Goal: Task Accomplishment & Management: Manage account settings

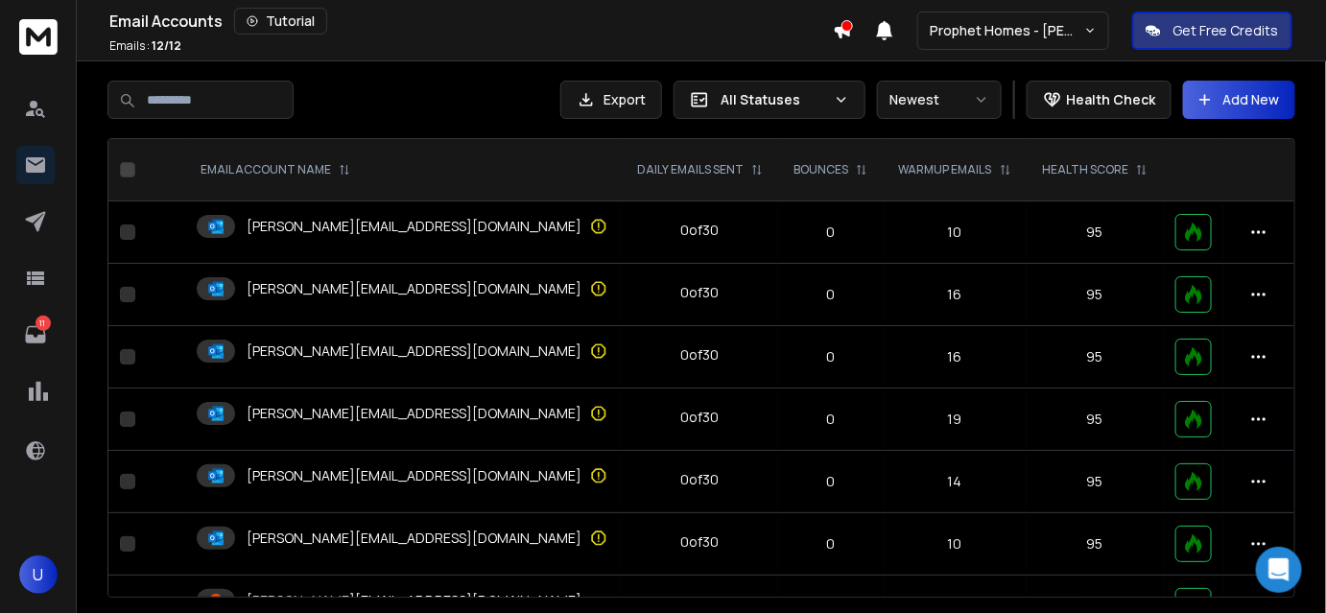
click at [1251, 227] on icon at bounding box center [1259, 232] width 17 height 17
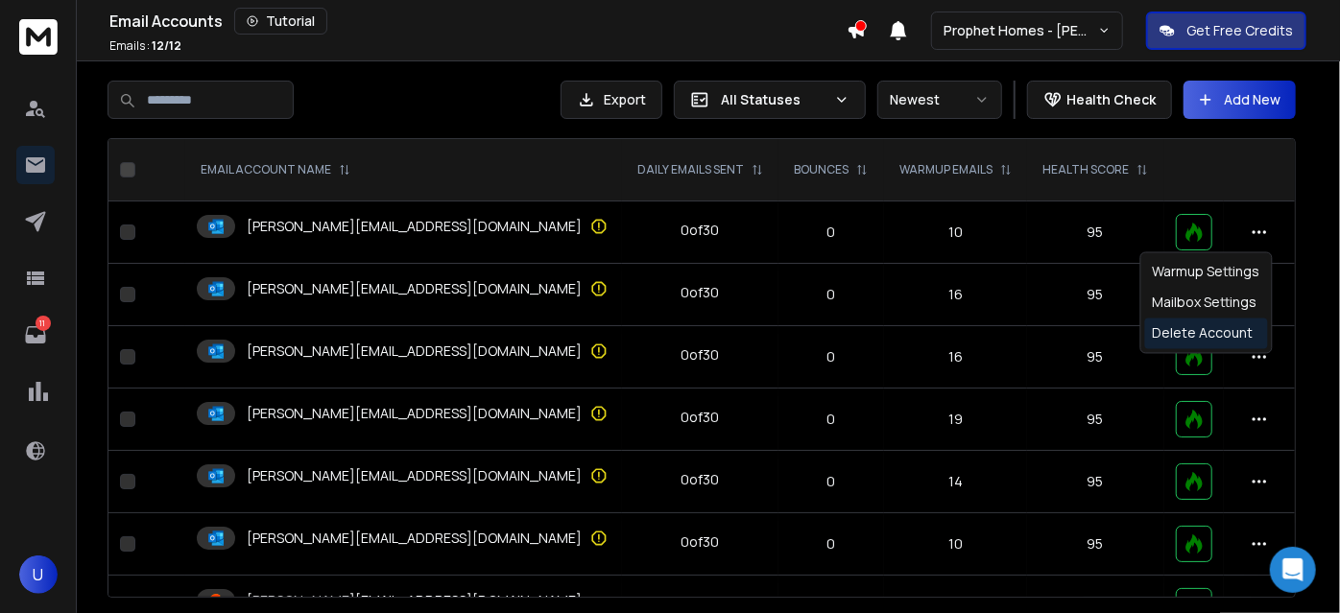
click at [1201, 326] on div "Delete Account" at bounding box center [1206, 334] width 123 height 31
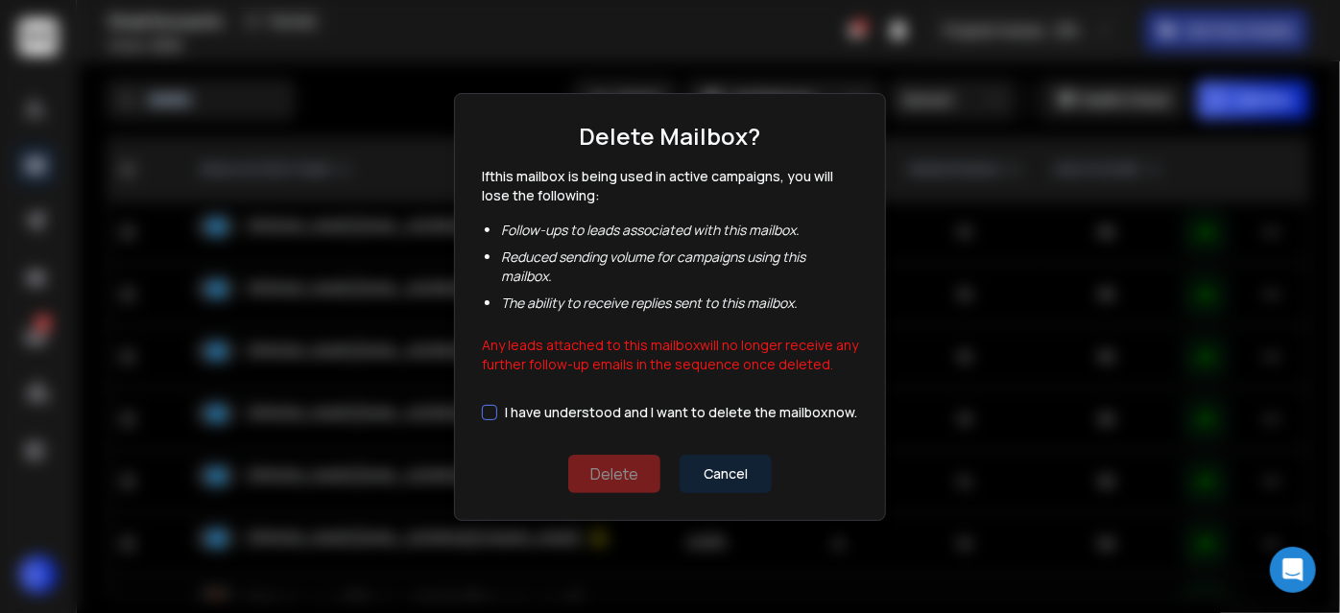
click at [631, 413] on label "I have understood and I want to delete the mailbox now." at bounding box center [681, 412] width 352 height 13
click at [497, 413] on button "I have understood and I want to delete the mailbox now." at bounding box center [489, 412] width 15 height 15
click at [616, 466] on button "Delete" at bounding box center [614, 474] width 92 height 38
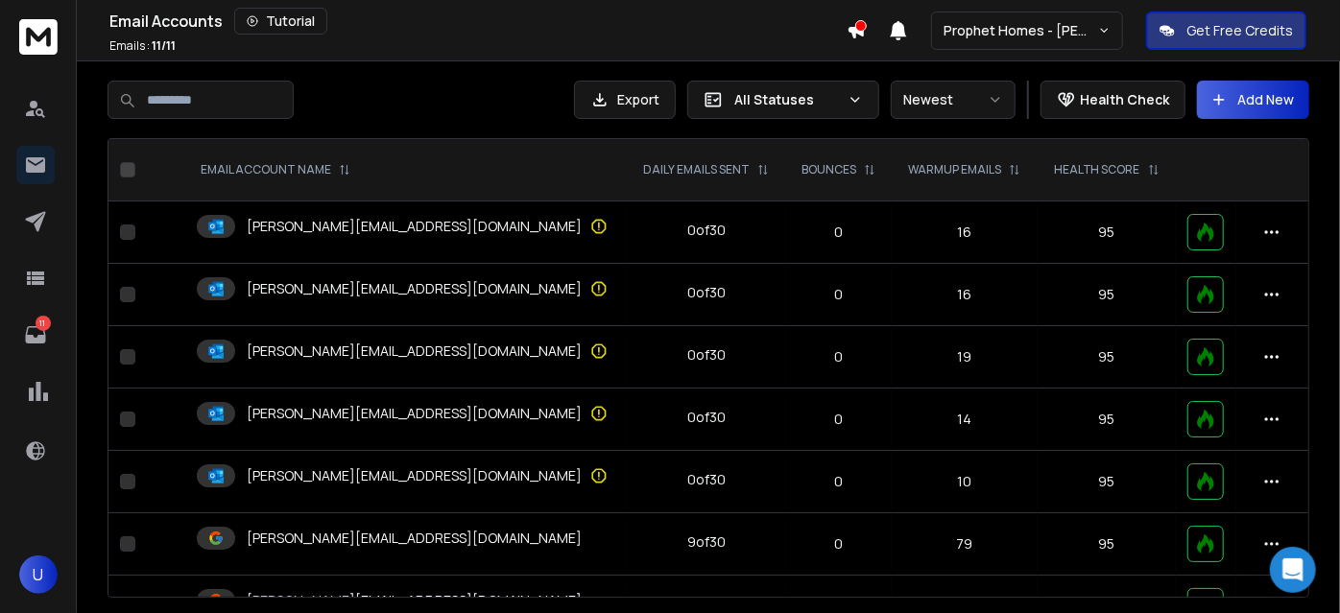
click at [1263, 234] on icon at bounding box center [1271, 232] width 17 height 17
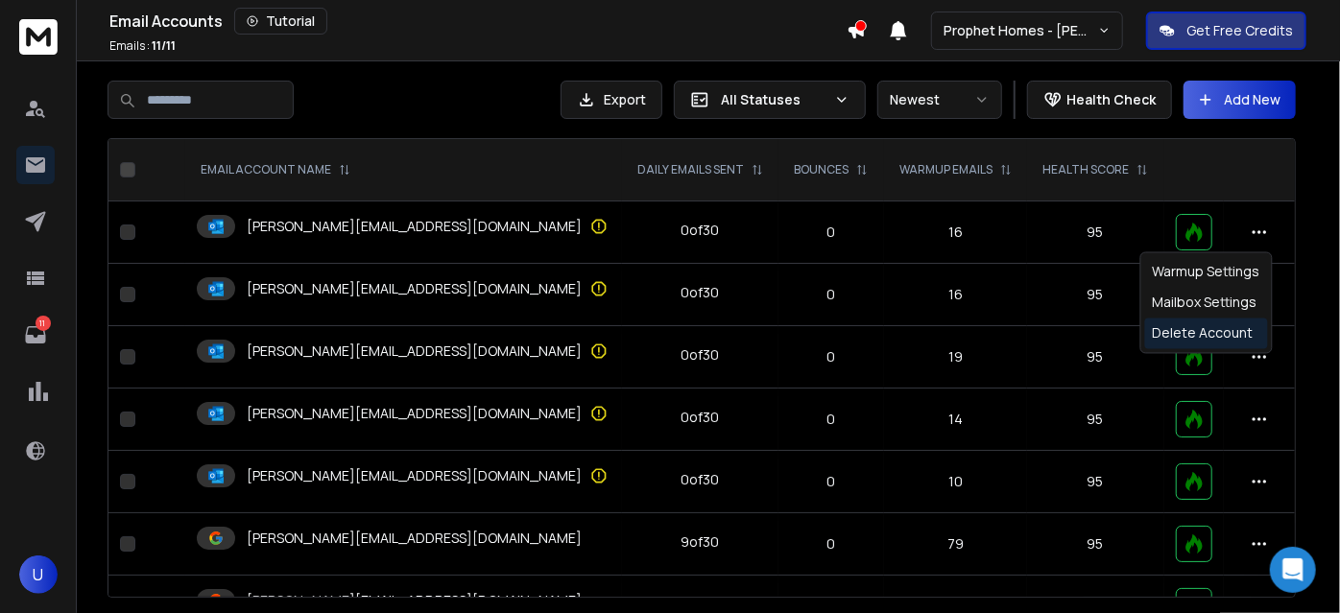
click at [1197, 328] on div "Delete Account" at bounding box center [1206, 334] width 123 height 31
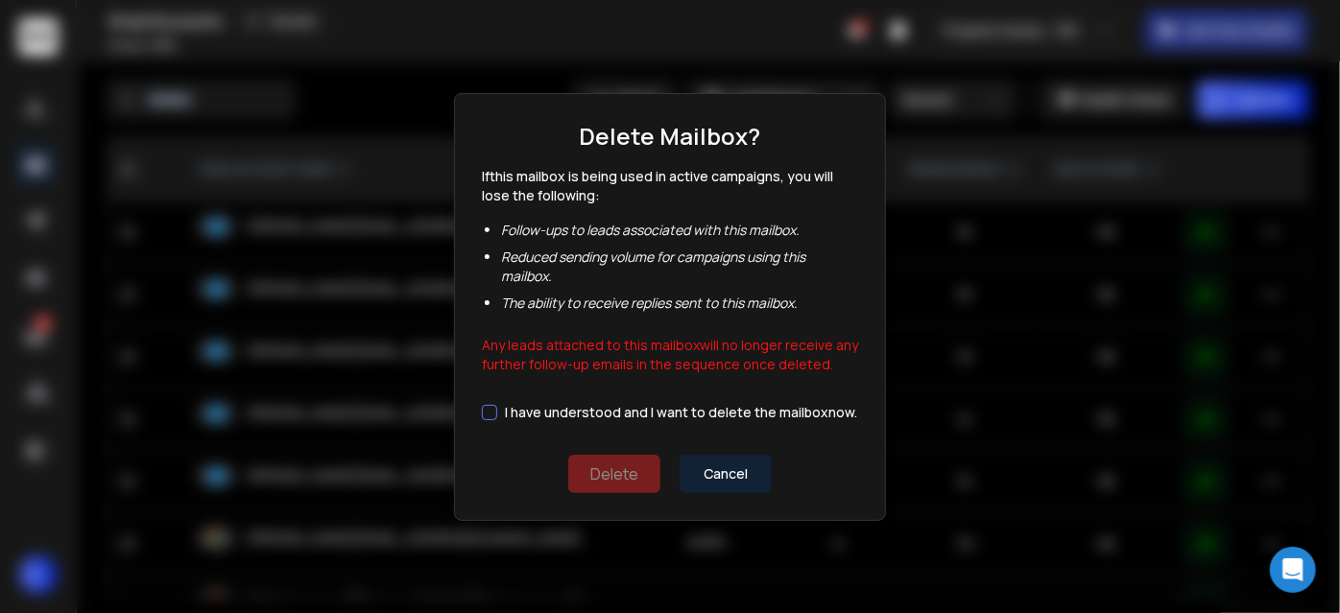
click at [528, 412] on label "I have understood and I want to delete the mailbox now." at bounding box center [681, 412] width 352 height 13
click at [497, 412] on button "I have understood and I want to delete the mailbox now." at bounding box center [489, 412] width 15 height 15
click at [613, 469] on button "Delete" at bounding box center [614, 474] width 92 height 38
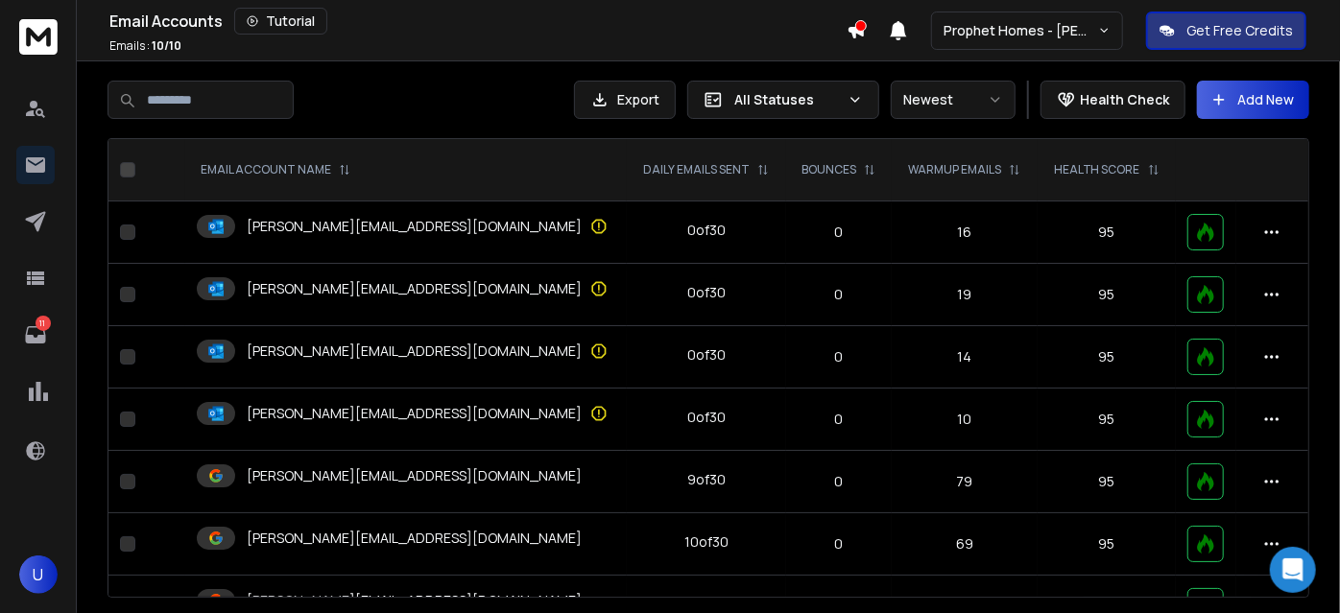
click at [1248, 226] on button at bounding box center [1272, 232] width 49 height 33
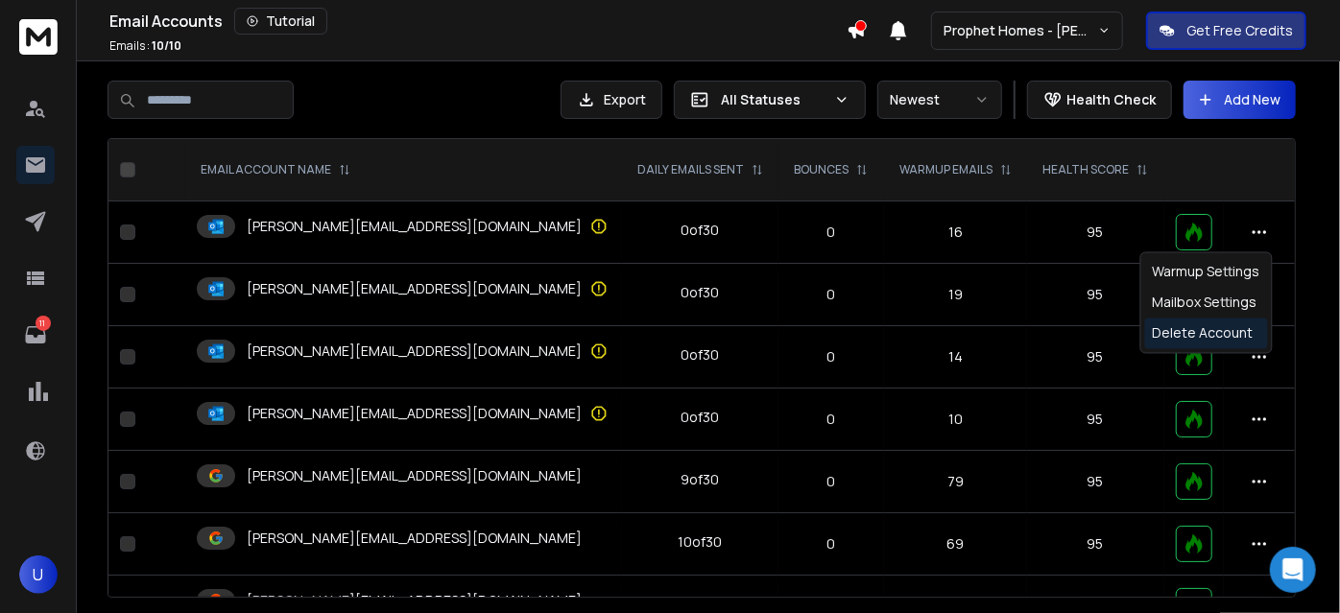
click at [1174, 338] on div "Delete Account" at bounding box center [1206, 334] width 123 height 31
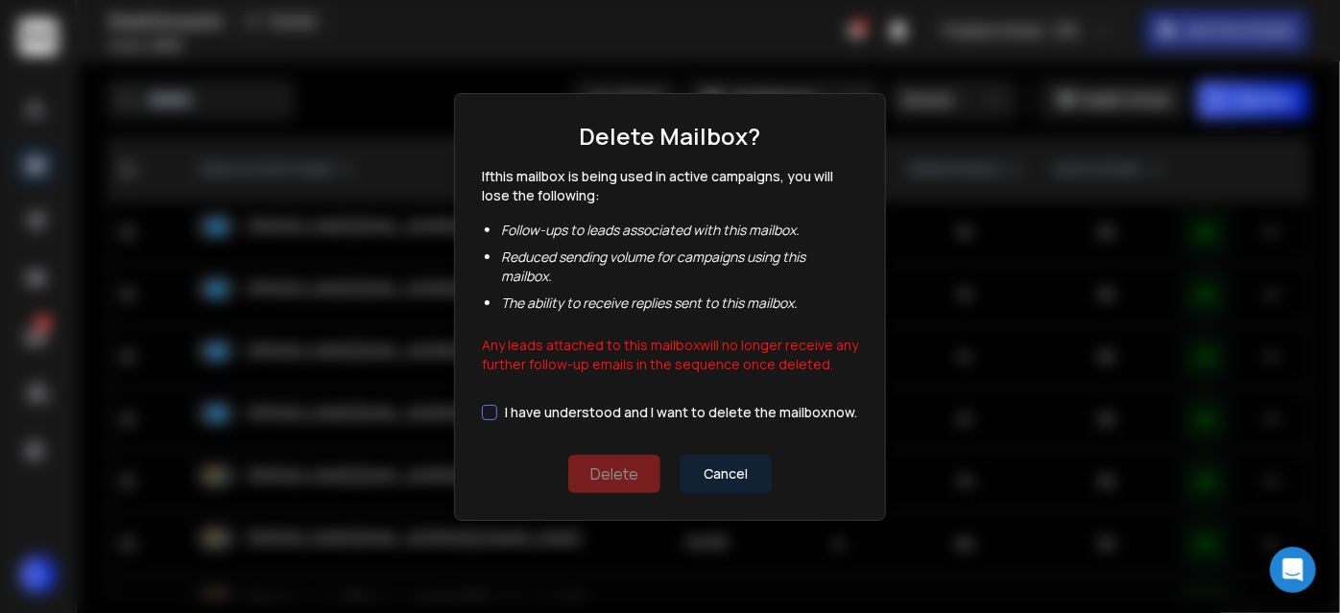
drag, startPoint x: 559, startPoint y: 417, endPoint x: 570, endPoint y: 428, distance: 15.6
click at [560, 417] on label "I have understood and I want to delete the mailbox now." at bounding box center [681, 412] width 352 height 13
click at [497, 417] on button "I have understood and I want to delete the mailbox now." at bounding box center [489, 412] width 15 height 15
click at [605, 477] on button "Delete" at bounding box center [614, 474] width 92 height 38
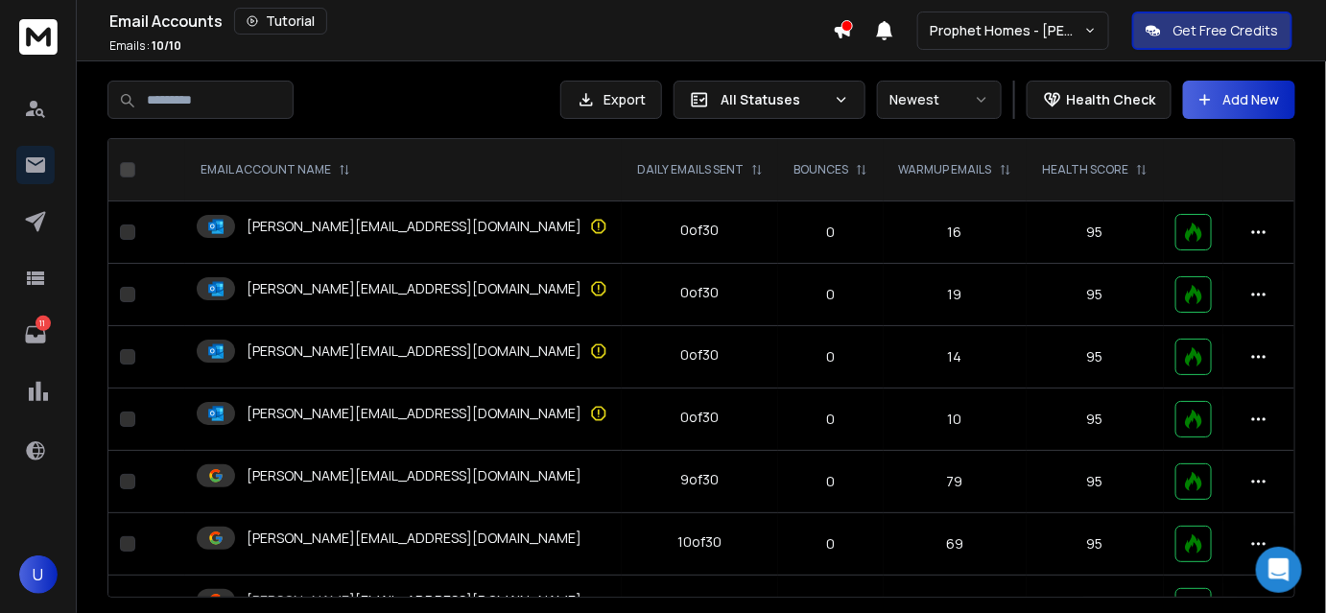
click at [1251, 235] on icon at bounding box center [1259, 232] width 17 height 17
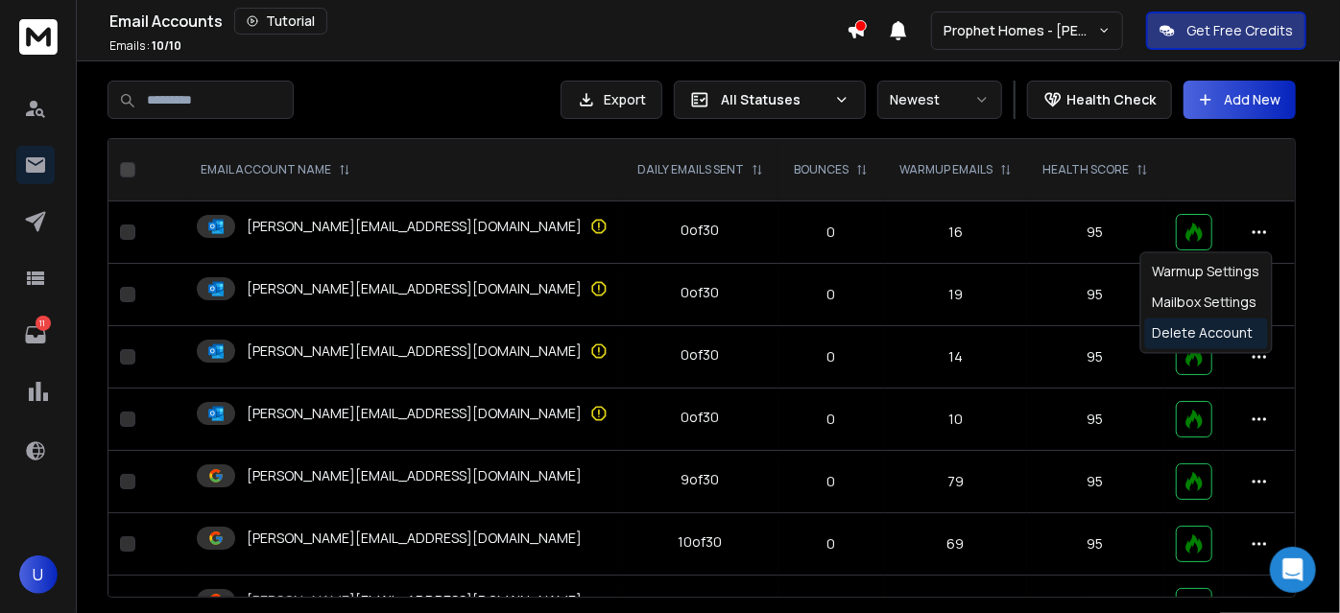
click at [1154, 326] on div "Delete Account" at bounding box center [1206, 334] width 123 height 31
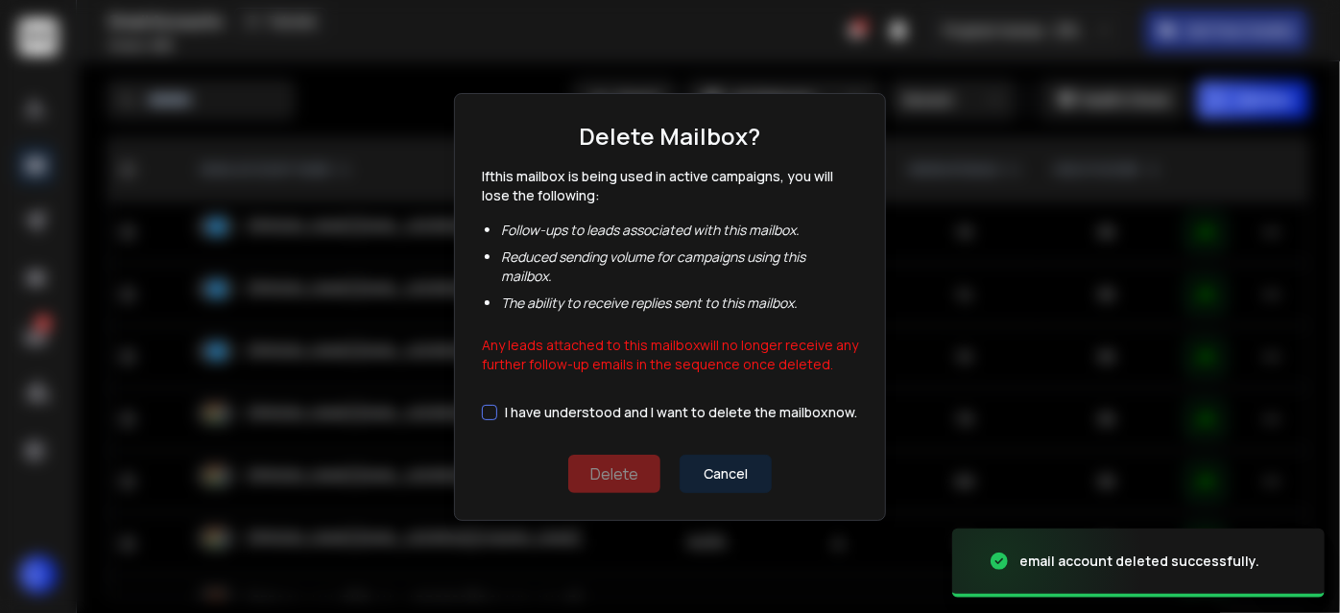
click at [616, 406] on label "I have understood and I want to delete the mailbox now." at bounding box center [681, 412] width 352 height 13
click at [497, 406] on button "I have understood and I want to delete the mailbox now." at bounding box center [489, 412] width 15 height 15
click at [616, 467] on button "Delete" at bounding box center [614, 474] width 92 height 38
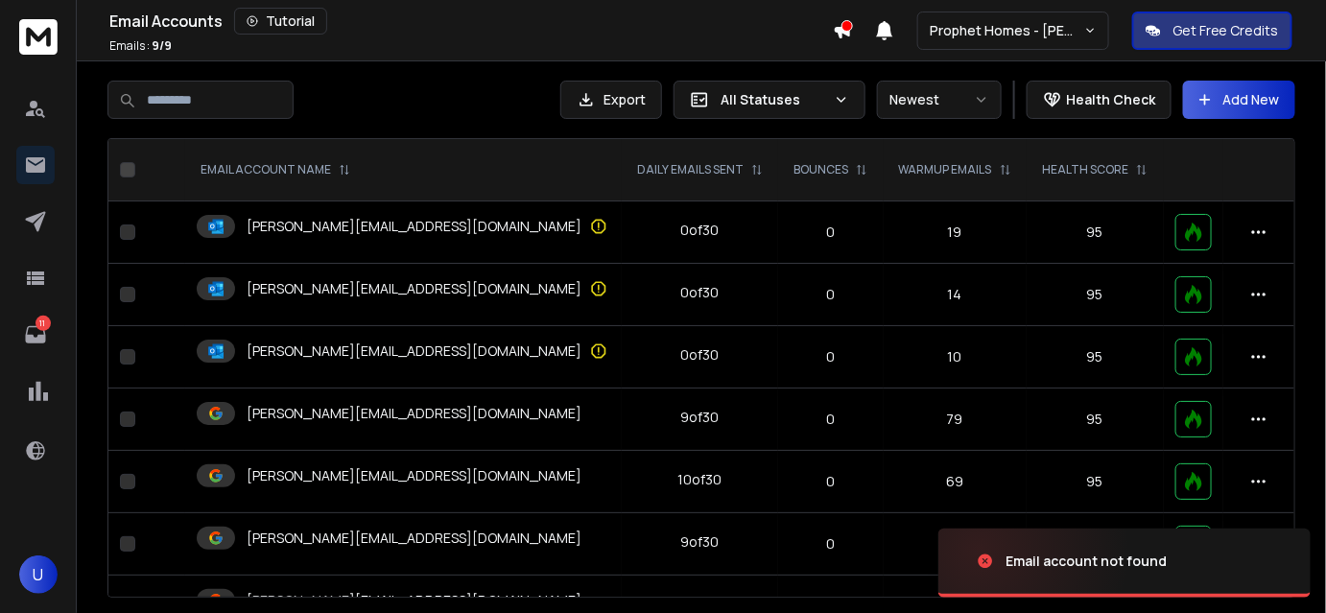
click at [1251, 237] on icon at bounding box center [1259, 232] width 17 height 17
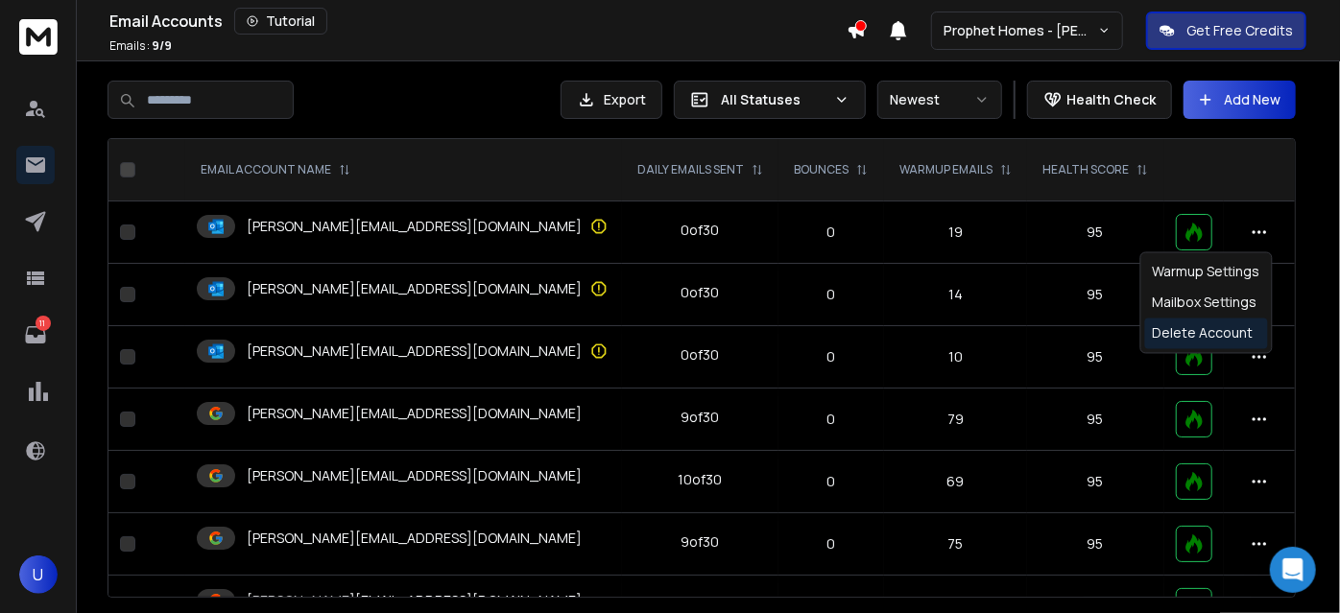
click at [1158, 328] on div "Delete Account" at bounding box center [1206, 334] width 123 height 31
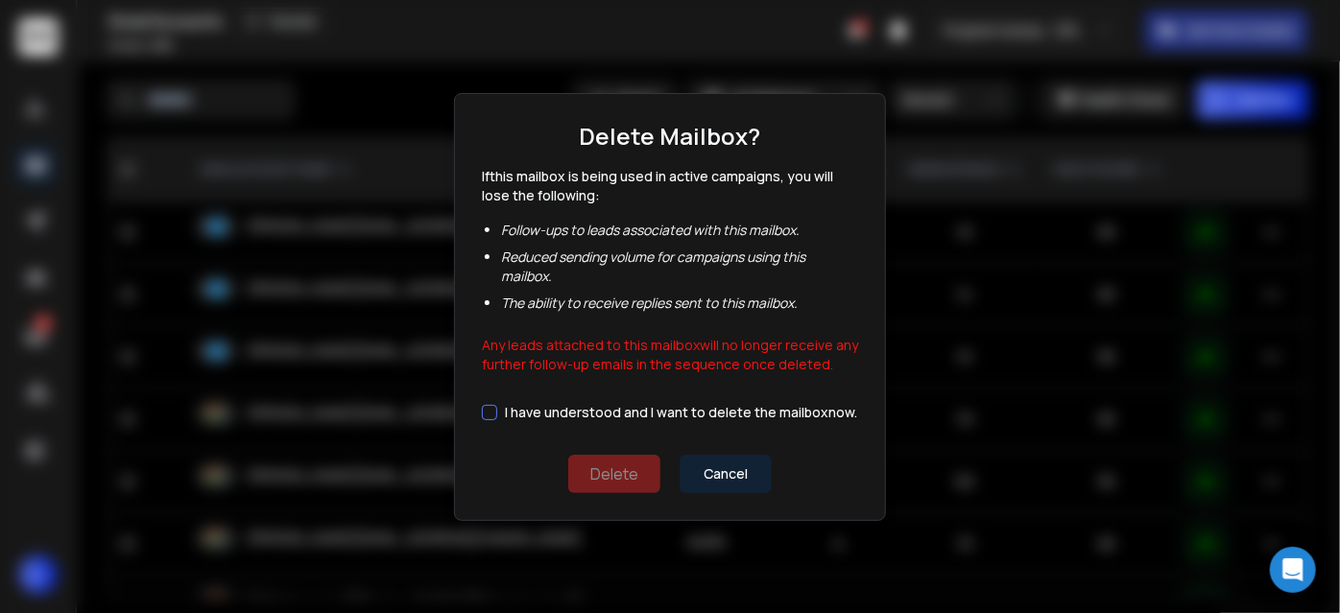
click at [615, 418] on label "I have understood and I want to delete the mailbox now." at bounding box center [681, 412] width 352 height 13
click at [497, 418] on button "I have understood and I want to delete the mailbox now." at bounding box center [489, 412] width 15 height 15
click at [611, 470] on button "Delete" at bounding box center [614, 474] width 92 height 38
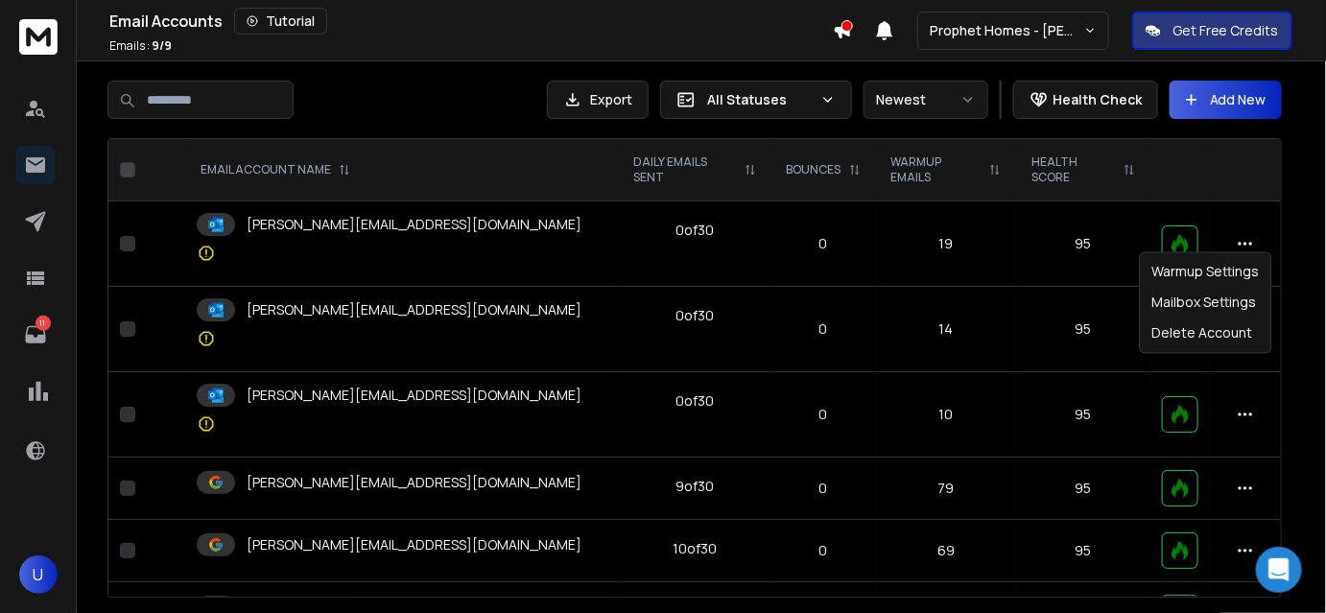
click at [1239, 242] on icon at bounding box center [1246, 243] width 14 height 3
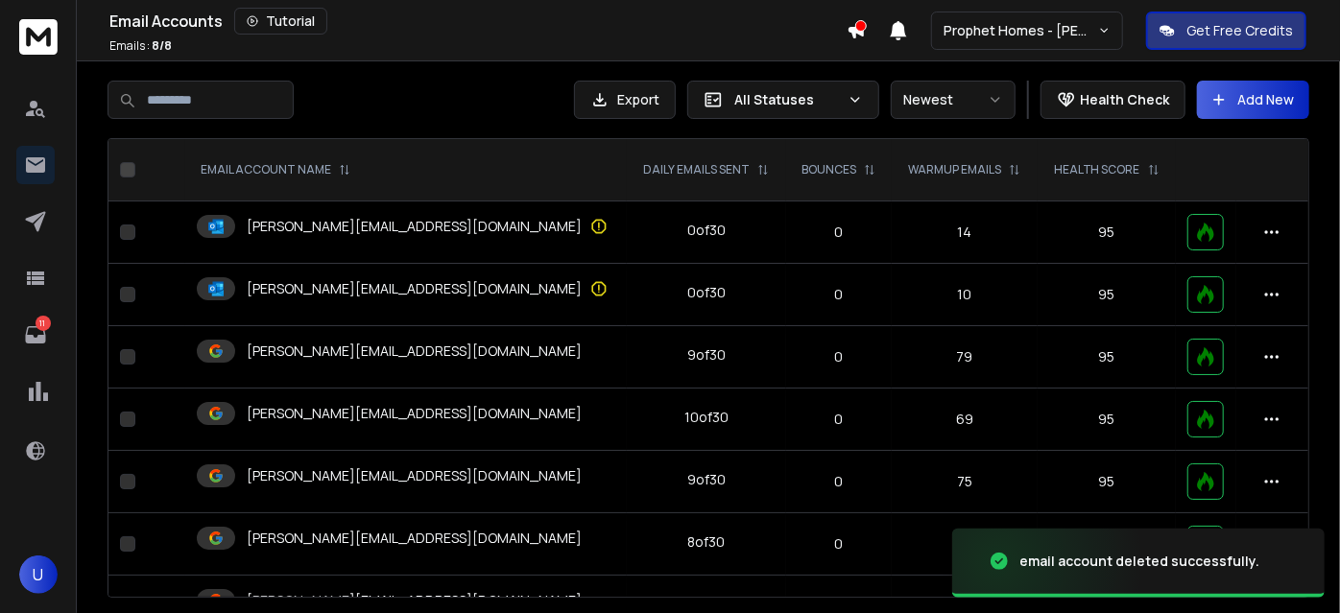
click at [1263, 229] on icon at bounding box center [1271, 232] width 17 height 17
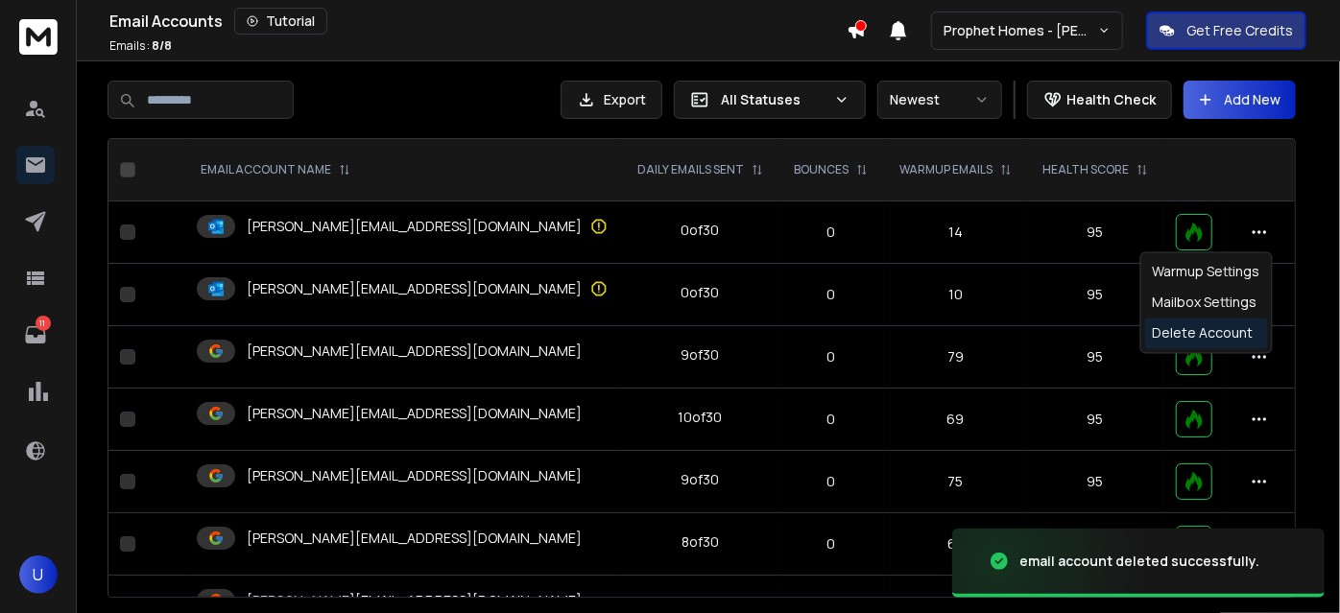
click at [1175, 329] on div "Delete Account" at bounding box center [1206, 334] width 123 height 31
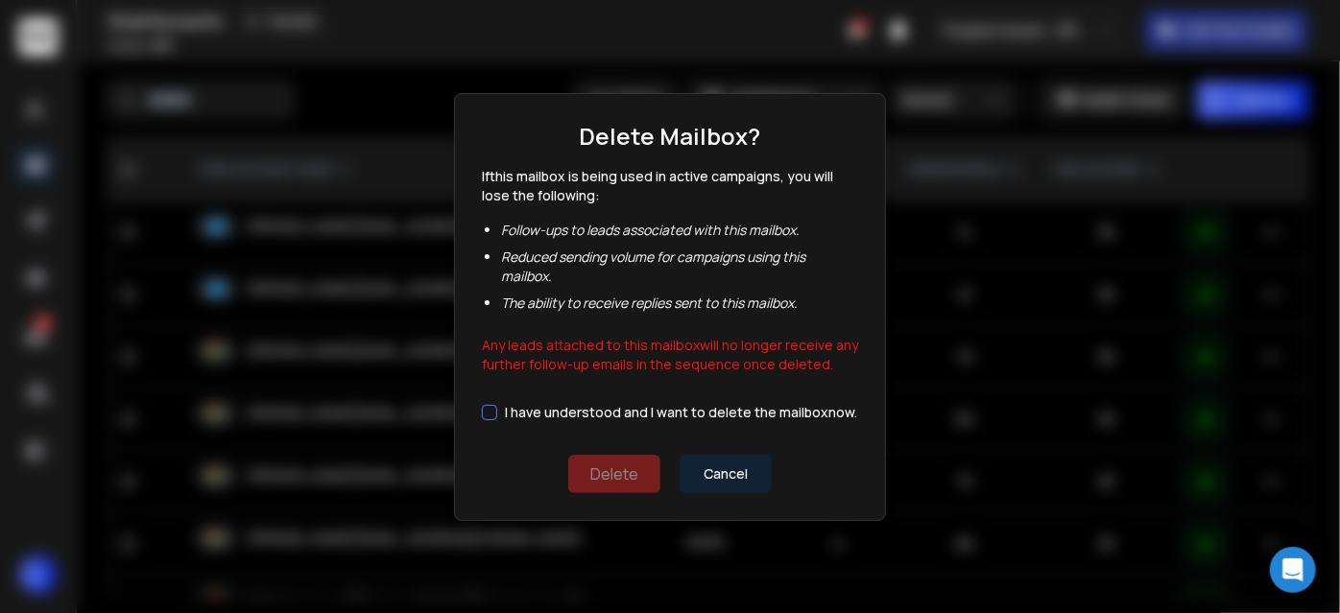
click at [588, 417] on label "I have understood and I want to delete the mailbox now." at bounding box center [681, 412] width 352 height 13
click at [497, 417] on button "I have understood and I want to delete the mailbox now." at bounding box center [489, 412] width 15 height 15
click at [602, 469] on button "Delete" at bounding box center [614, 474] width 92 height 38
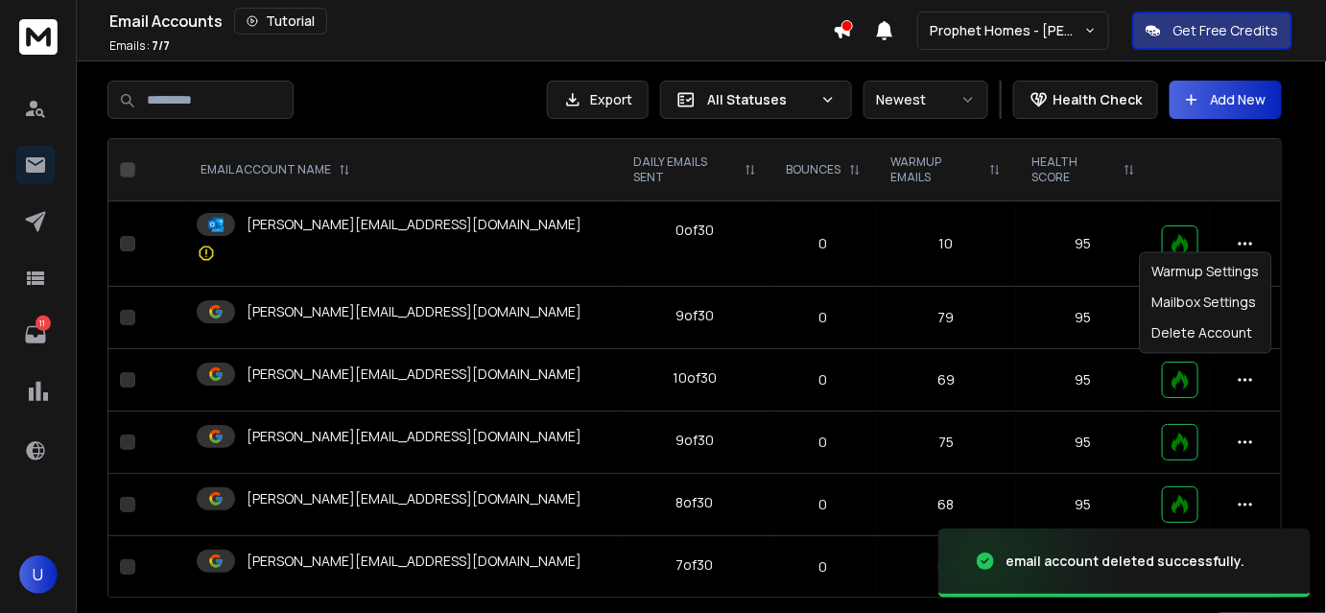
click at [1237, 235] on icon at bounding box center [1245, 243] width 17 height 17
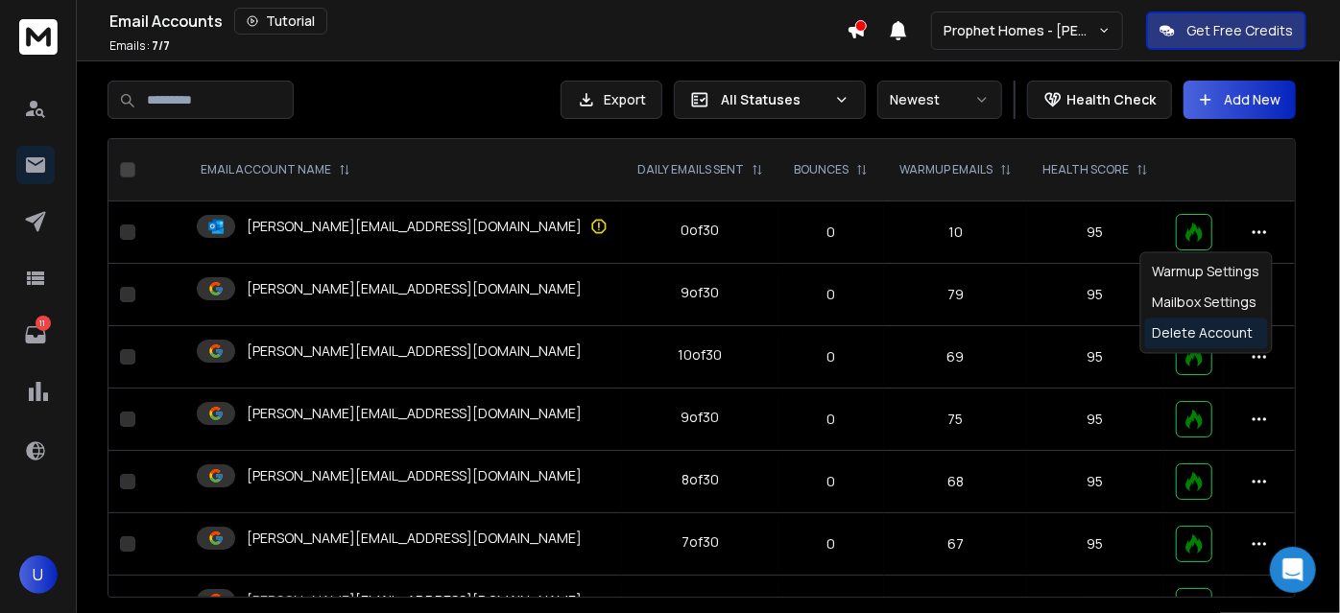
click at [1159, 326] on div "Delete Account" at bounding box center [1206, 334] width 123 height 31
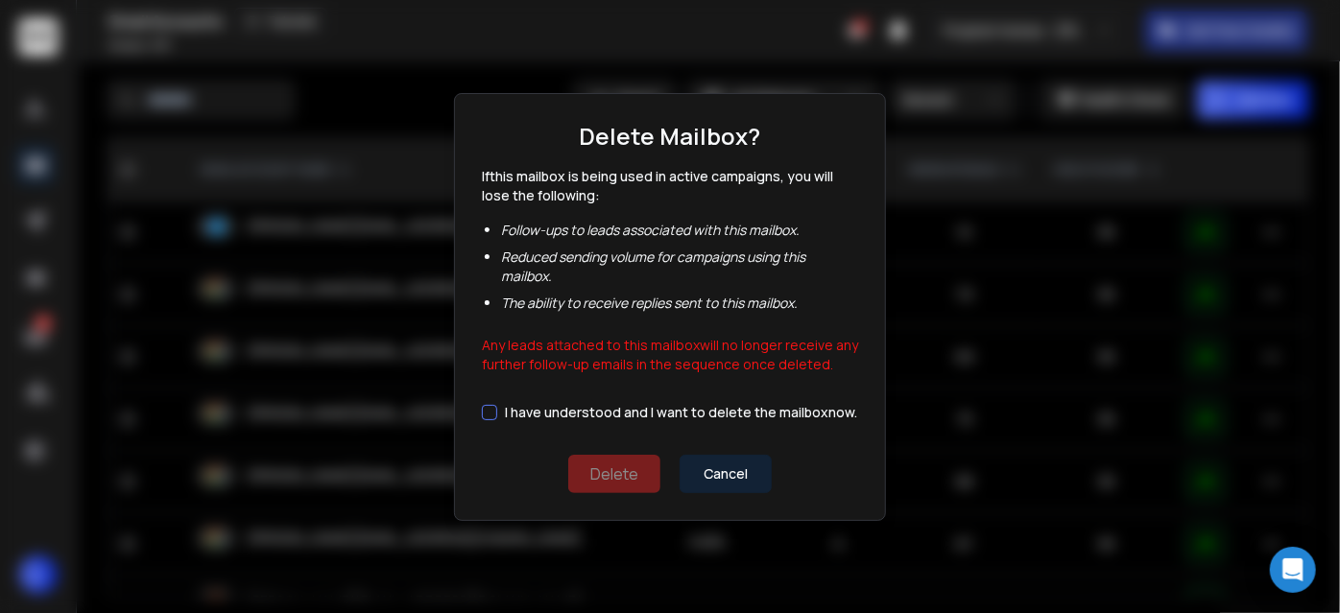
click at [541, 408] on label "I have understood and I want to delete the mailbox now." at bounding box center [681, 412] width 352 height 13
click at [497, 408] on button "I have understood and I want to delete the mailbox now." at bounding box center [489, 412] width 15 height 15
click at [854, 241] on ul "Follow-ups to leads associated with this mailbox . Reduced sending volume for c…" at bounding box center [670, 267] width 376 height 92
click at [854, 242] on ul "Follow-ups to leads associated with this mailbox . Reduced sending volume for c…" at bounding box center [670, 267] width 376 height 92
click at [854, 258] on li "Reduced sending volume for campaigns using this mailbox ." at bounding box center [679, 267] width 357 height 38
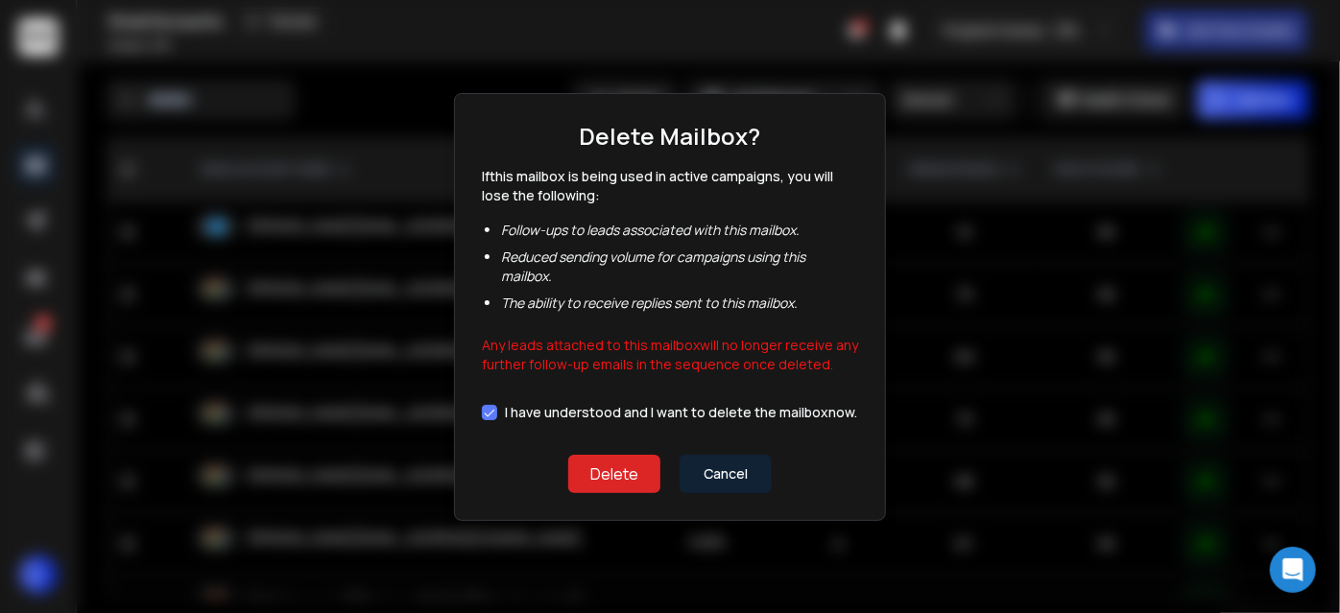
click at [854, 258] on li "Reduced sending volume for campaigns using this mailbox ." at bounding box center [679, 267] width 357 height 38
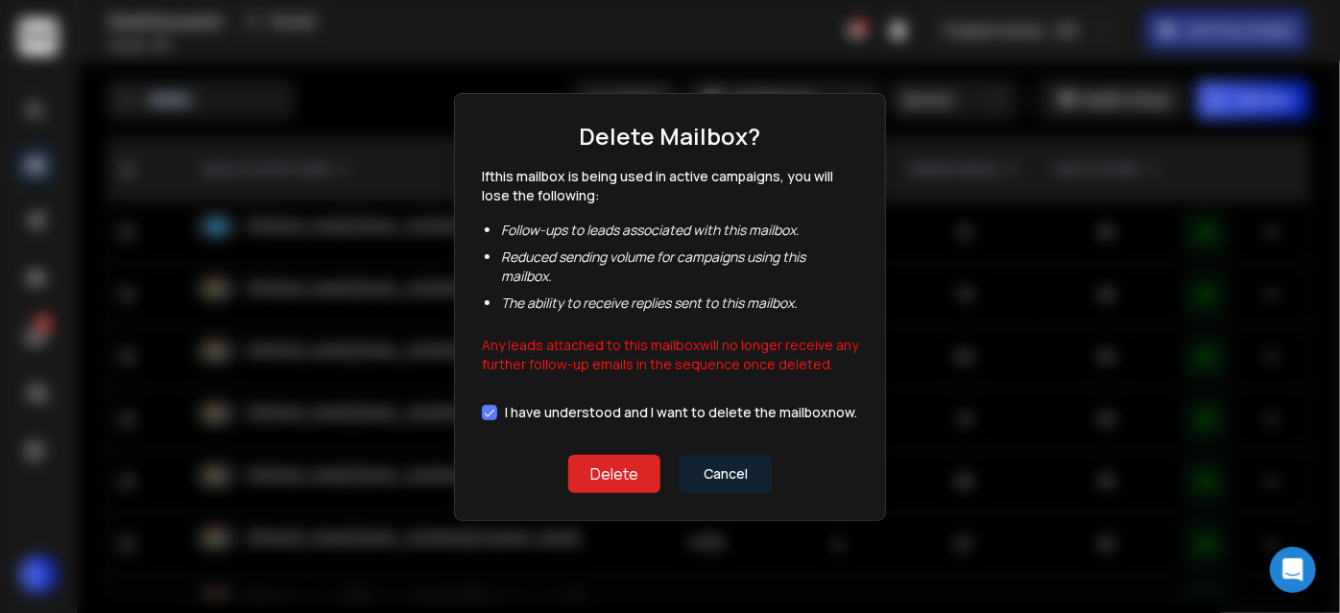
click at [854, 258] on li "Reduced sending volume for campaigns using this mailbox ." at bounding box center [679, 267] width 357 height 38
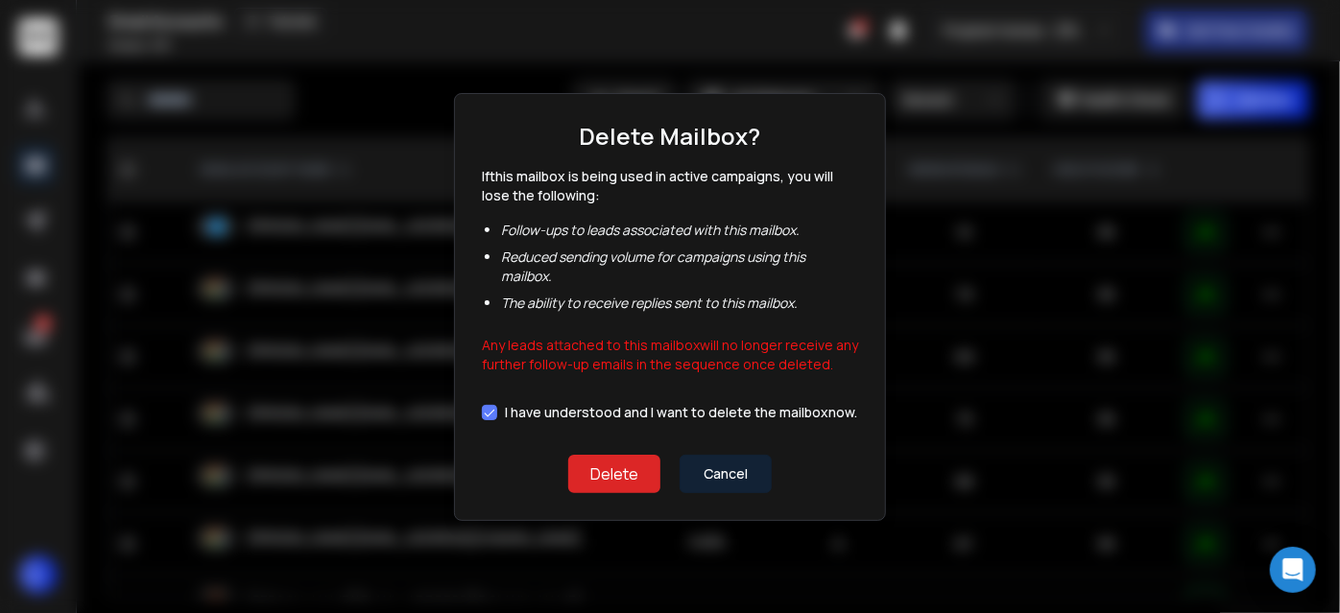
click at [854, 258] on li "Reduced sending volume for campaigns using this mailbox ." at bounding box center [679, 267] width 357 height 38
click at [835, 214] on div "If this mailbox is being used in active campaigns, you will lose the following:…" at bounding box center [670, 293] width 376 height 253
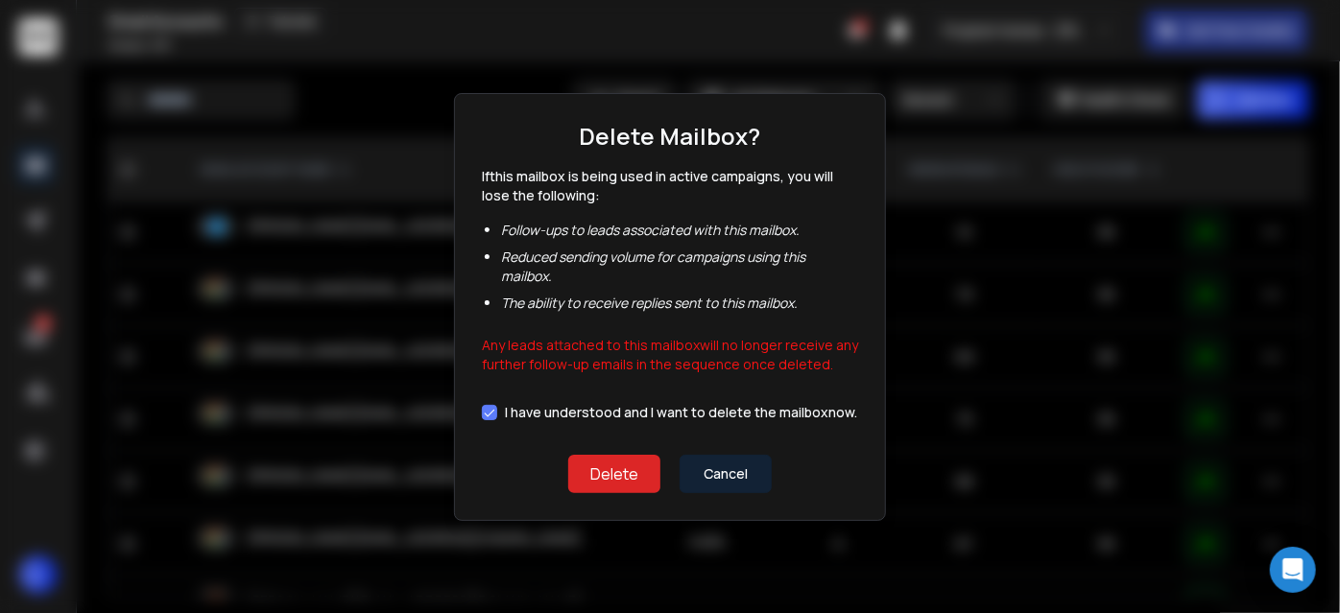
click at [837, 148] on div "Delete Mailbox? If this mailbox is being used in active campaigns, you will los…" at bounding box center [670, 307] width 376 height 372
click at [833, 155] on div "Delete Mailbox? If this mailbox is being used in active campaigns, you will los…" at bounding box center [670, 307] width 376 height 372
click at [833, 150] on div "Delete Mailbox? If this mailbox is being used in active campaigns, you will los…" at bounding box center [670, 307] width 376 height 372
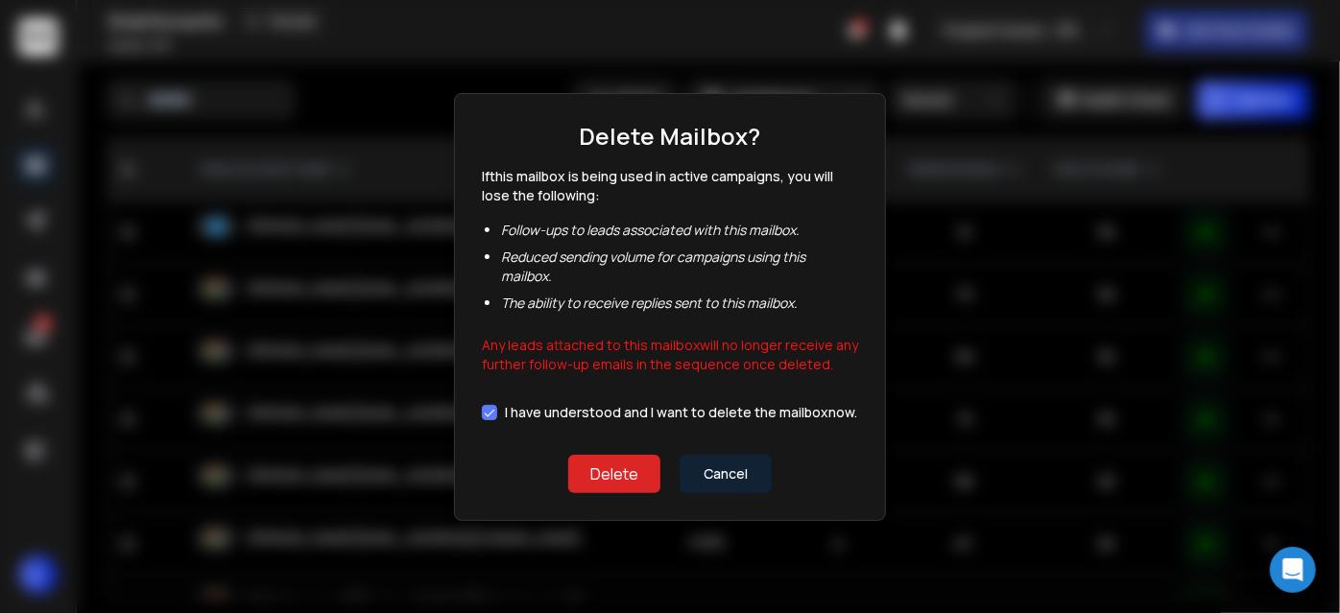
click at [833, 150] on div "Delete Mailbox? If this mailbox is being used in active campaigns, you will los…" at bounding box center [670, 307] width 376 height 372
click at [625, 467] on button "Delete" at bounding box center [614, 474] width 92 height 38
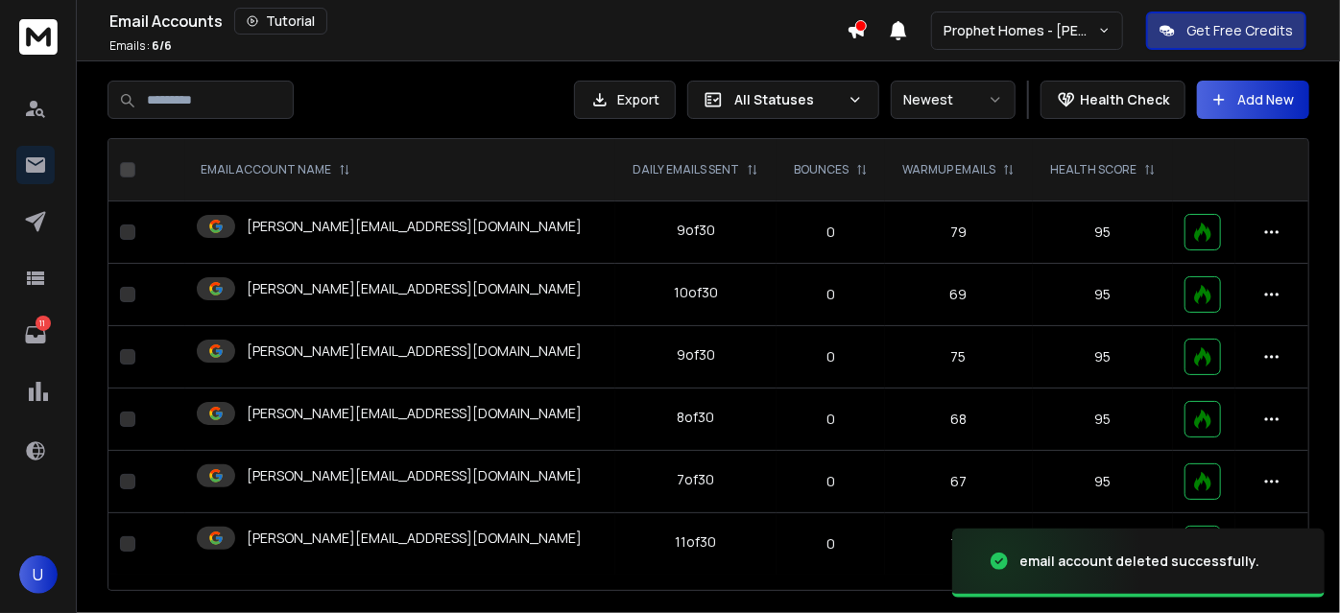
click at [1322, 225] on div "Export All Statuses Newest Health Check Add New EMAIL ACCOUNT NAME DAILY EMAILS…" at bounding box center [708, 335] width 1263 height 549
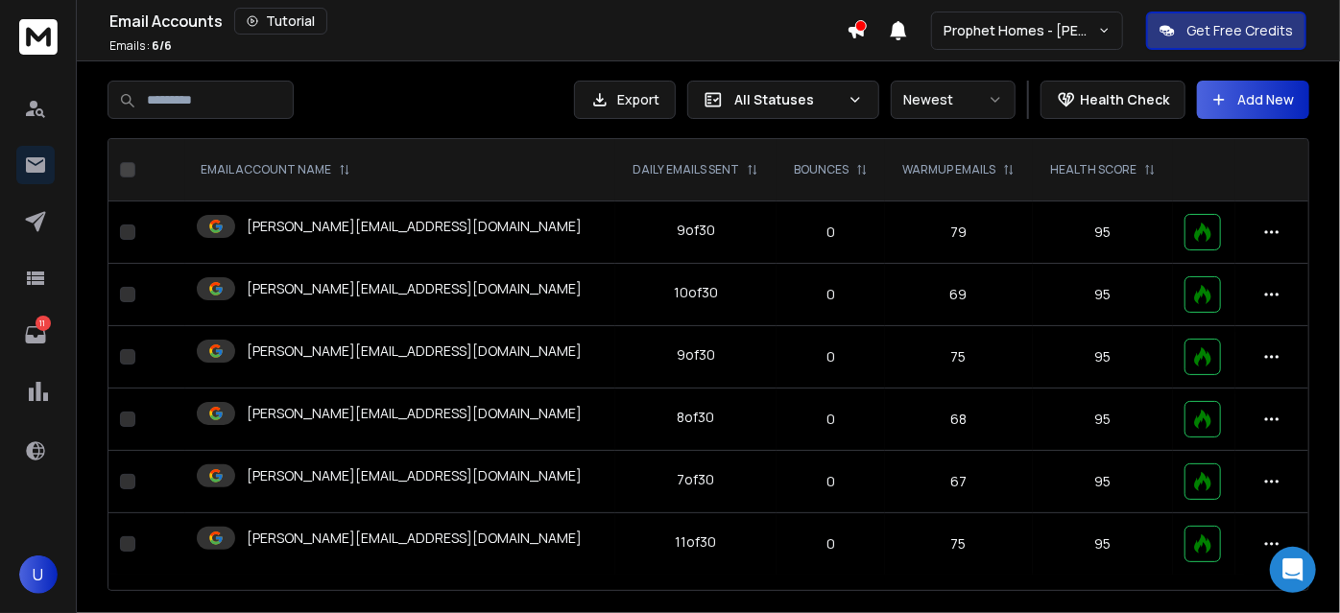
click at [1322, 225] on div "Export All Statuses Newest Health Check Add New EMAIL ACCOUNT NAME DAILY EMAILS…" at bounding box center [708, 335] width 1263 height 549
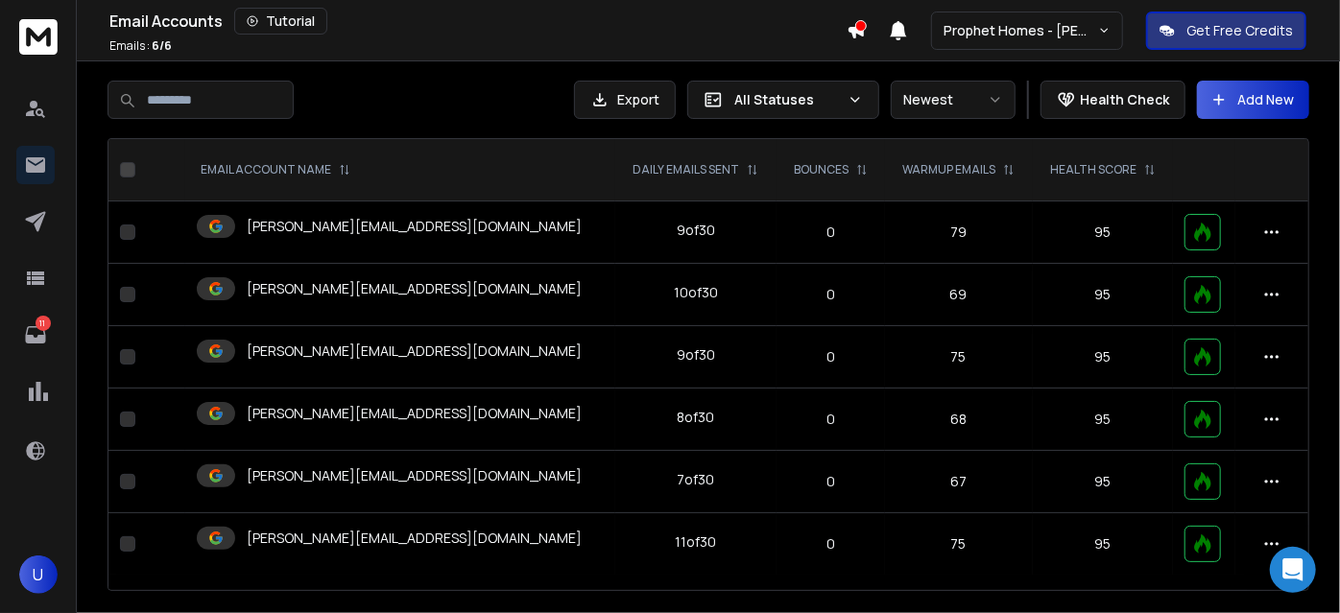
click at [1322, 225] on div "Export All Statuses Newest Health Check Add New EMAIL ACCOUNT NAME DAILY EMAILS…" at bounding box center [708, 335] width 1263 height 549
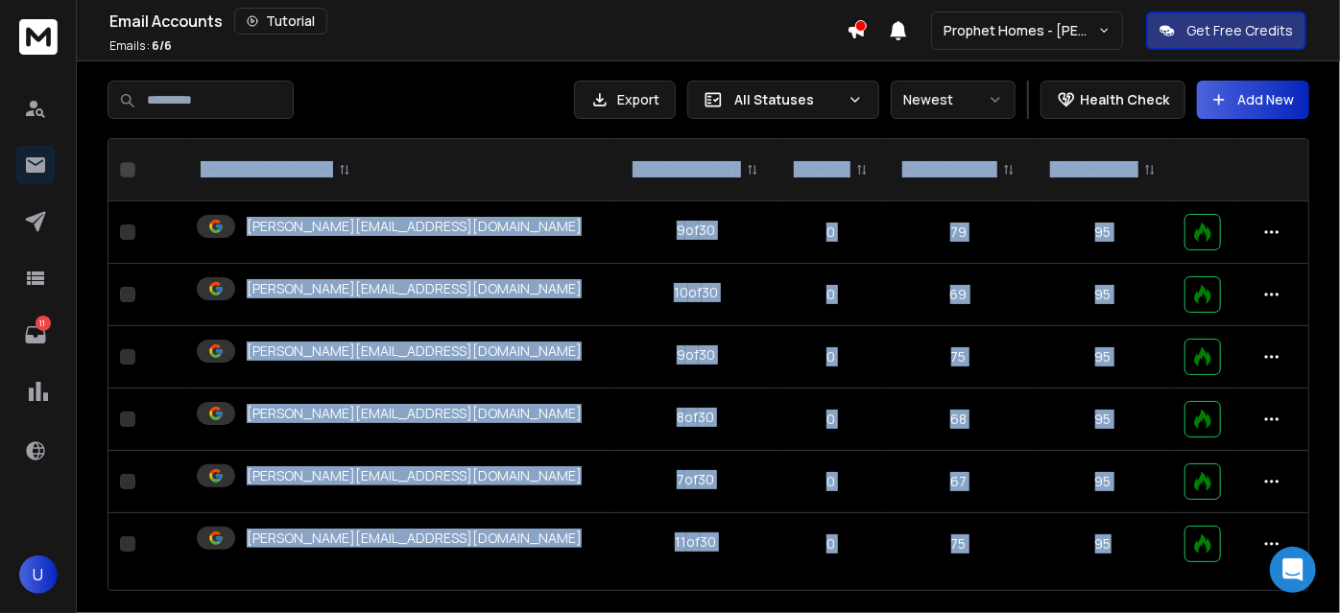
click at [1322, 225] on div "Export All Statuses Newest Health Check Add New EMAIL ACCOUNT NAME DAILY EMAILS…" at bounding box center [708, 335] width 1263 height 549
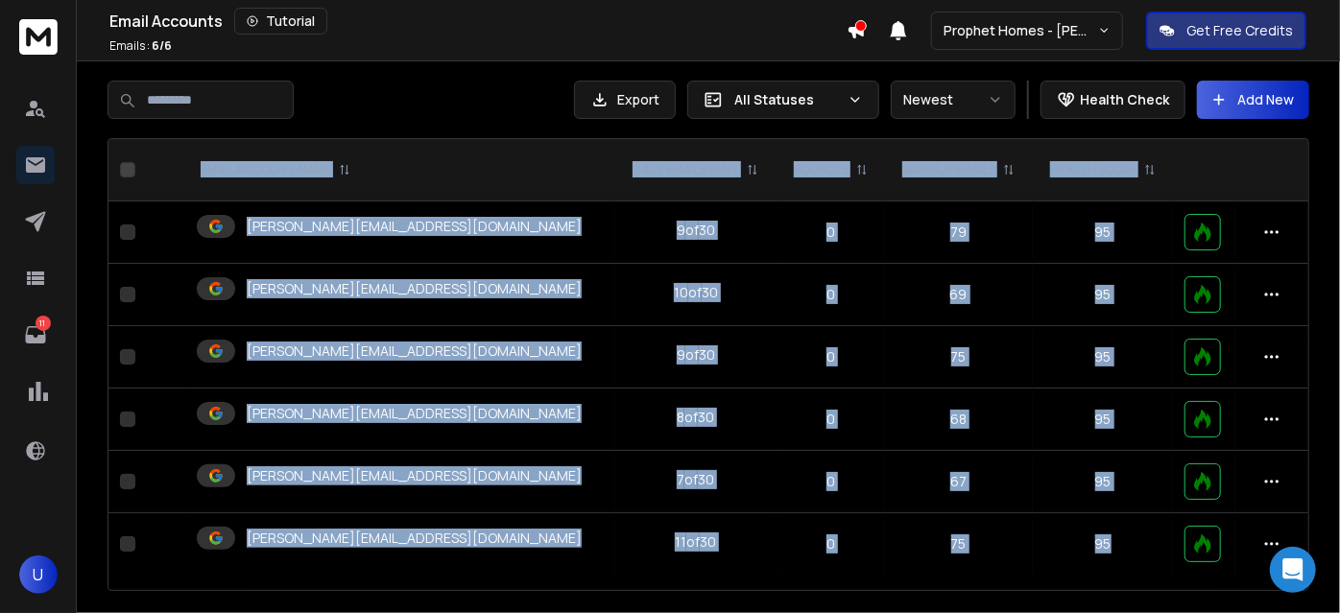
click at [1322, 225] on div "Export All Statuses Newest Health Check Add New EMAIL ACCOUNT NAME DAILY EMAILS…" at bounding box center [708, 335] width 1263 height 549
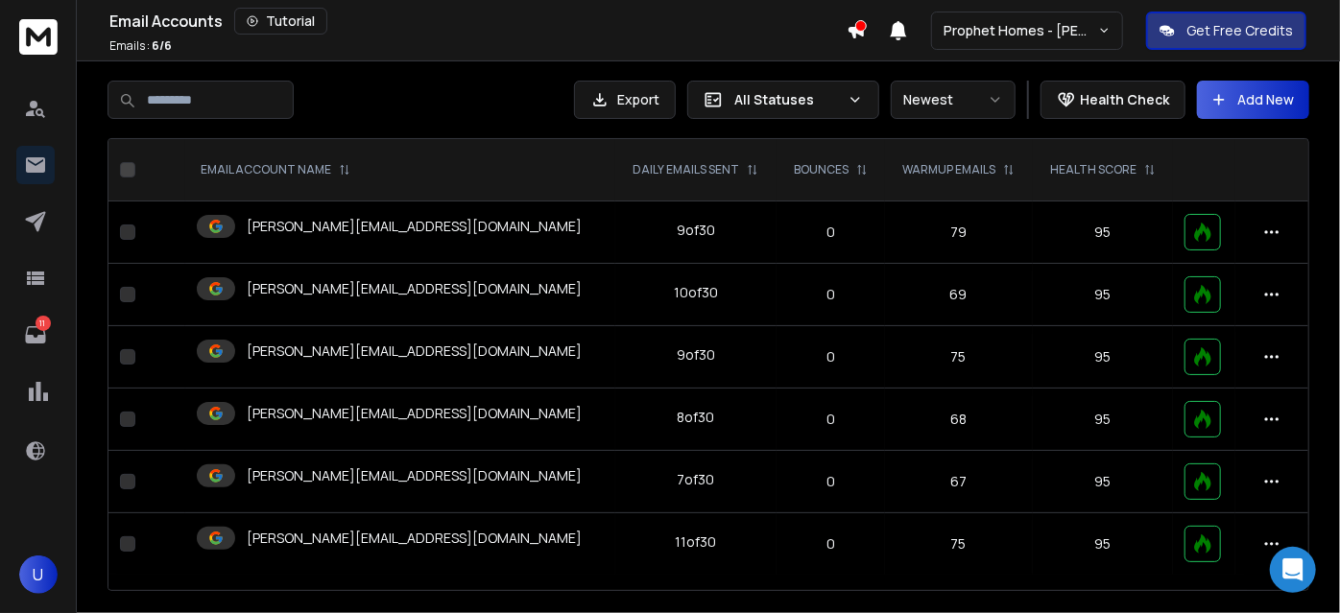
click at [1322, 225] on div "Export All Statuses Newest Health Check Add New EMAIL ACCOUNT NAME DAILY EMAILS…" at bounding box center [708, 335] width 1263 height 549
click at [1255, 97] on button "Add New" at bounding box center [1253, 100] width 112 height 38
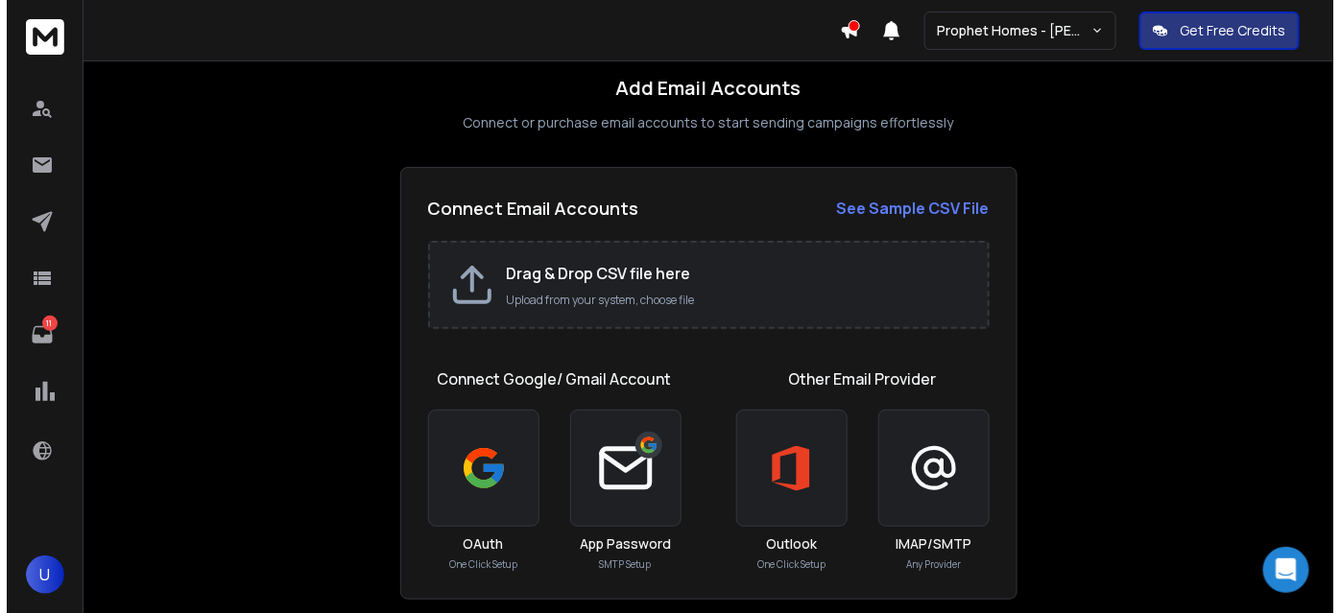
scroll to position [43, 0]
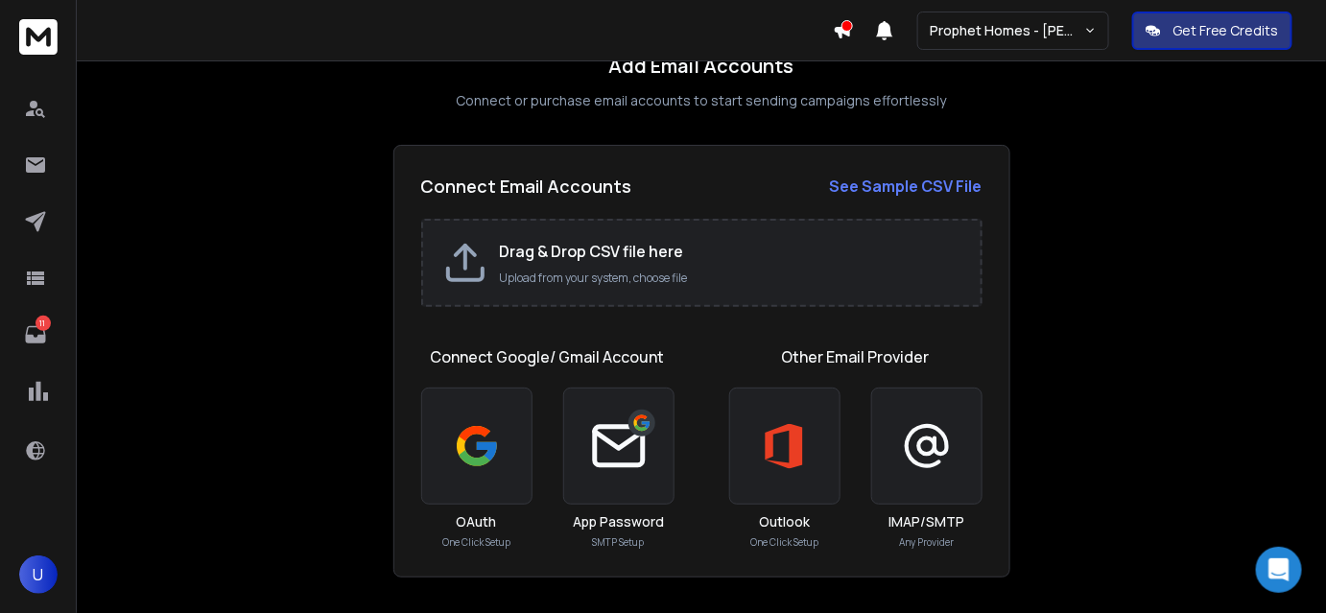
click at [757, 432] on div at bounding box center [784, 446] width 111 height 117
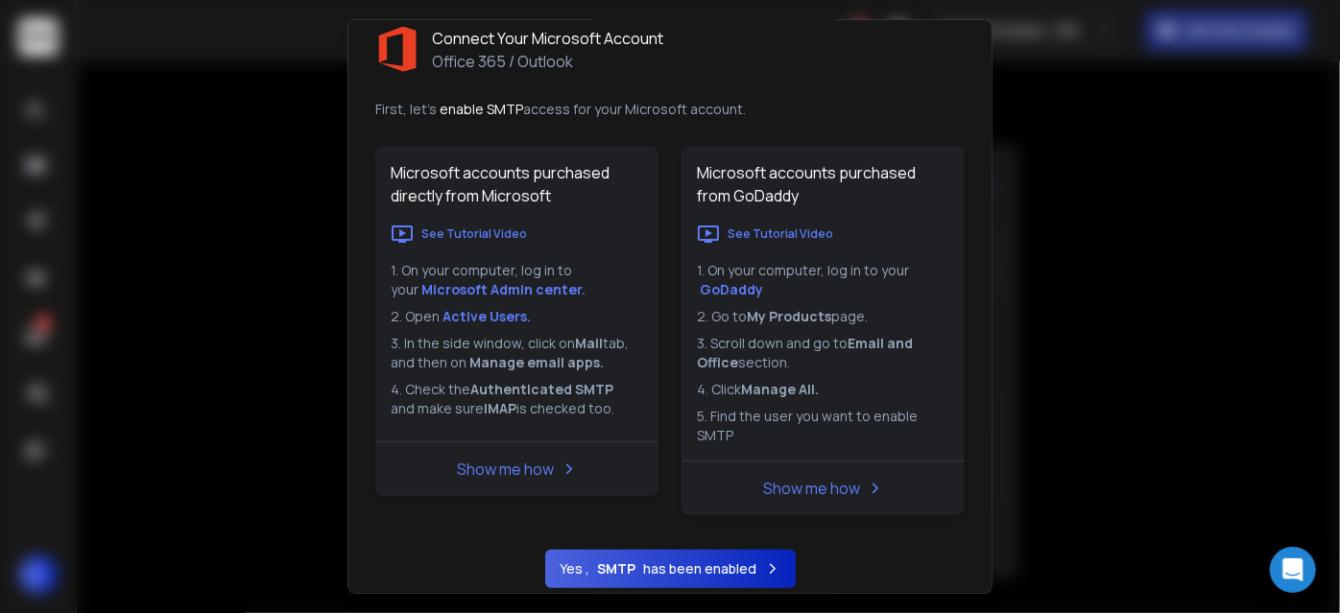
scroll to position [75, 0]
click at [705, 552] on button "Yes , SMTP has been enabled" at bounding box center [670, 568] width 250 height 38
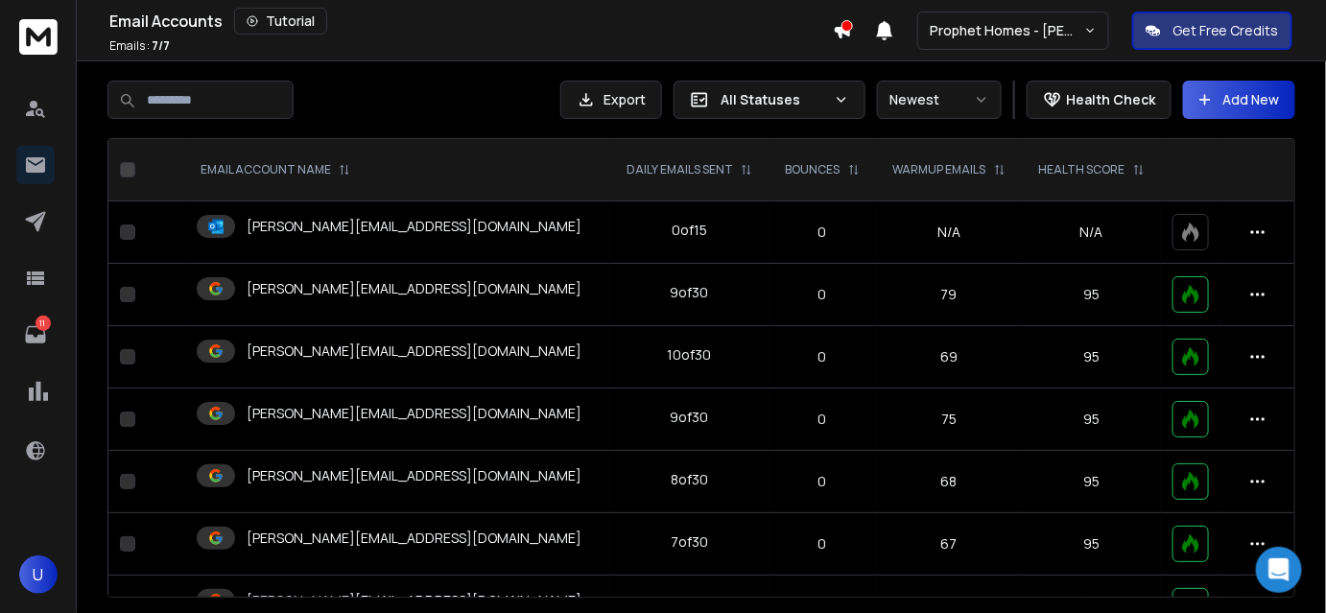
click at [1203, 109] on button "Add New" at bounding box center [1239, 100] width 112 height 38
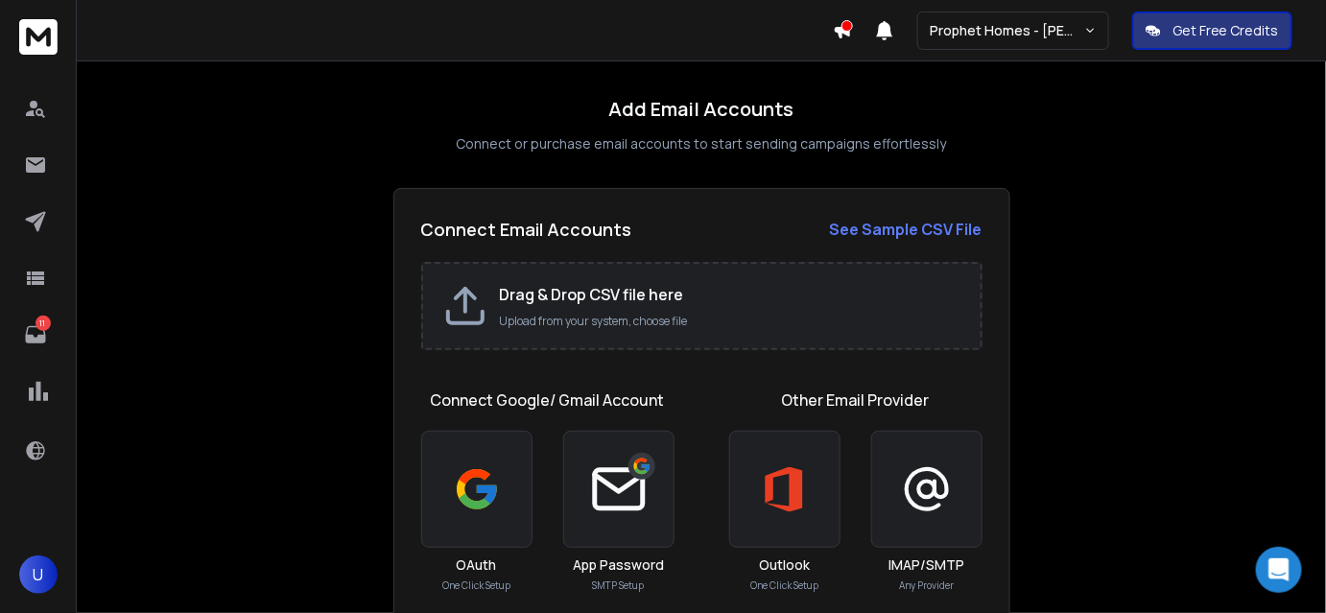
click at [796, 484] on icon at bounding box center [783, 488] width 37 height 45
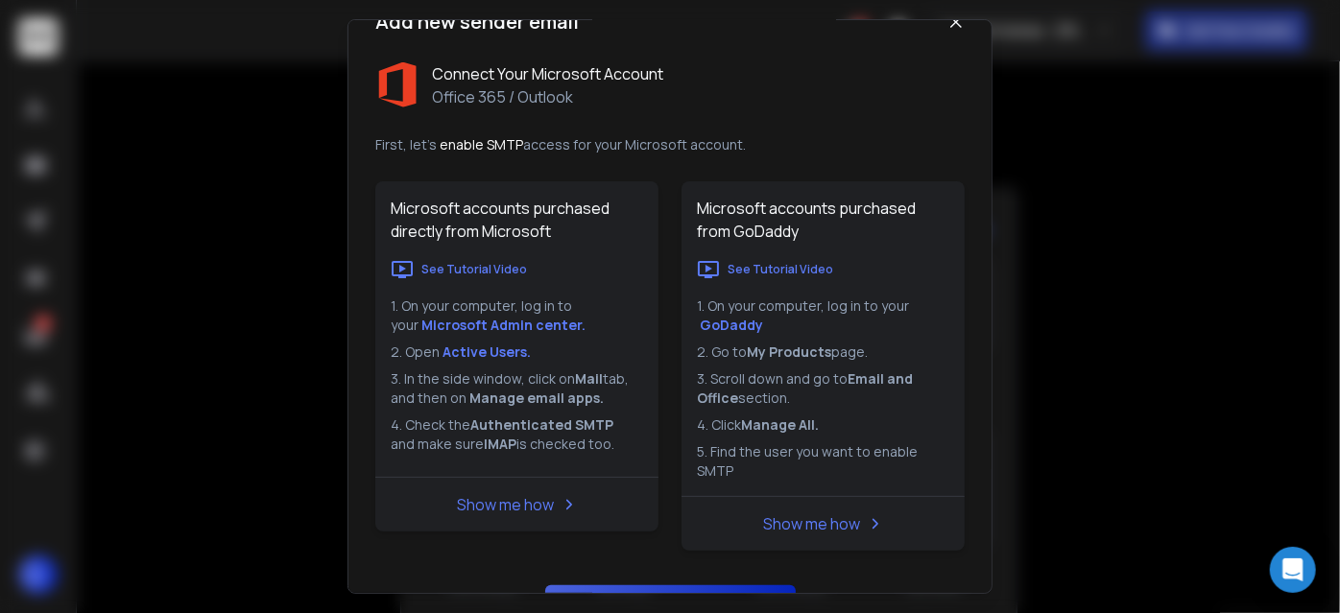
scroll to position [75, 0]
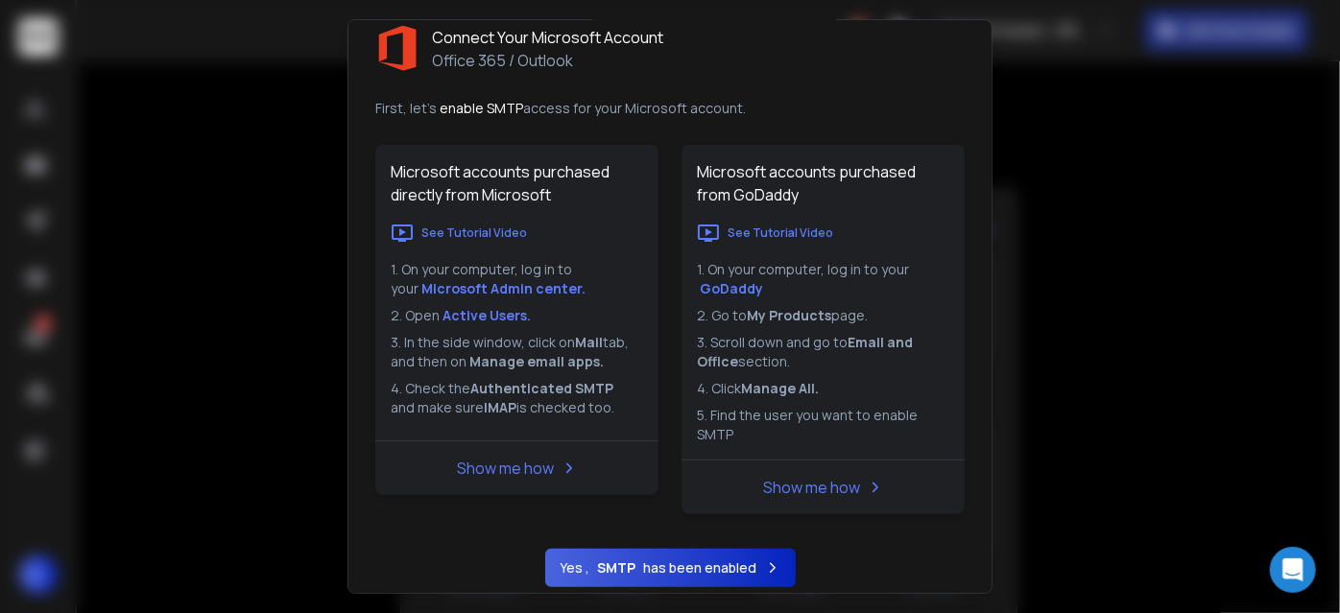
click at [702, 562] on button "Yes , SMTP has been enabled" at bounding box center [670, 568] width 250 height 38
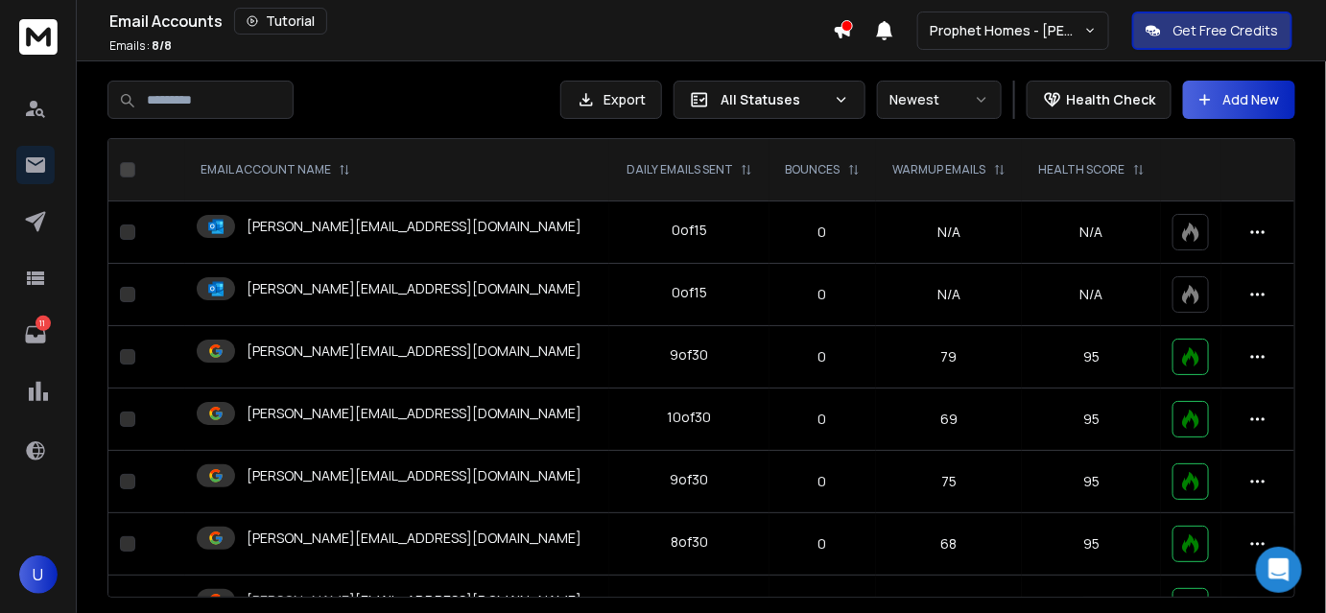
click at [1233, 97] on button "Add New" at bounding box center [1239, 100] width 112 height 38
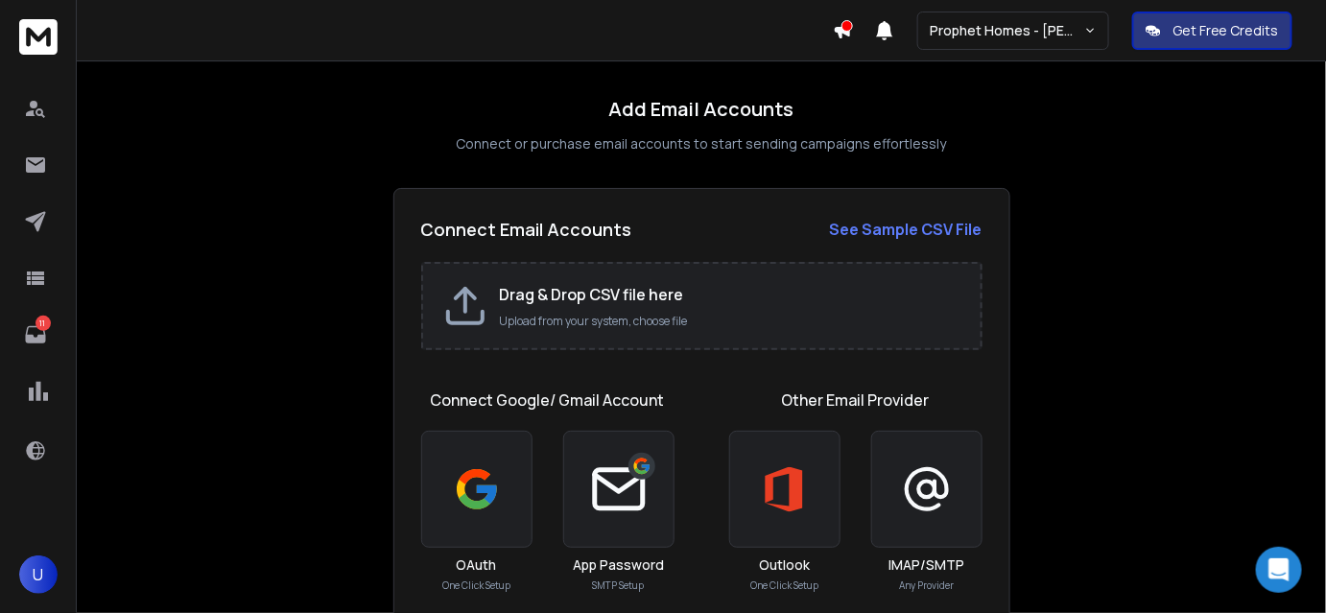
click at [745, 486] on div at bounding box center [784, 489] width 111 height 117
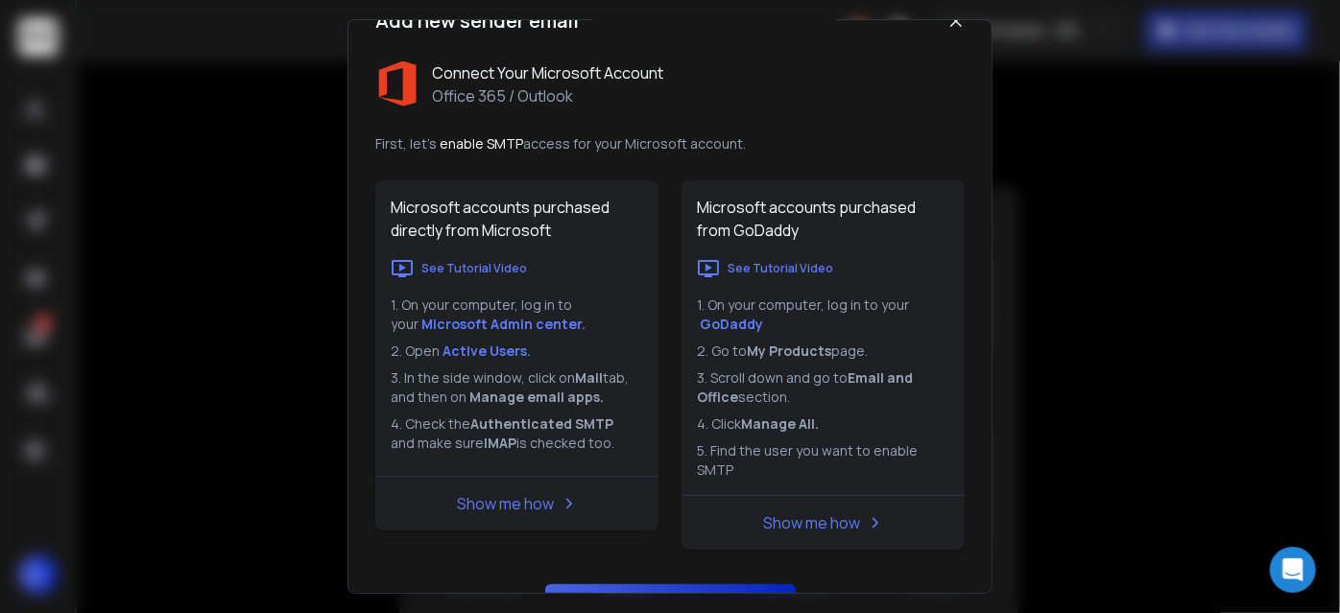
scroll to position [75, 0]
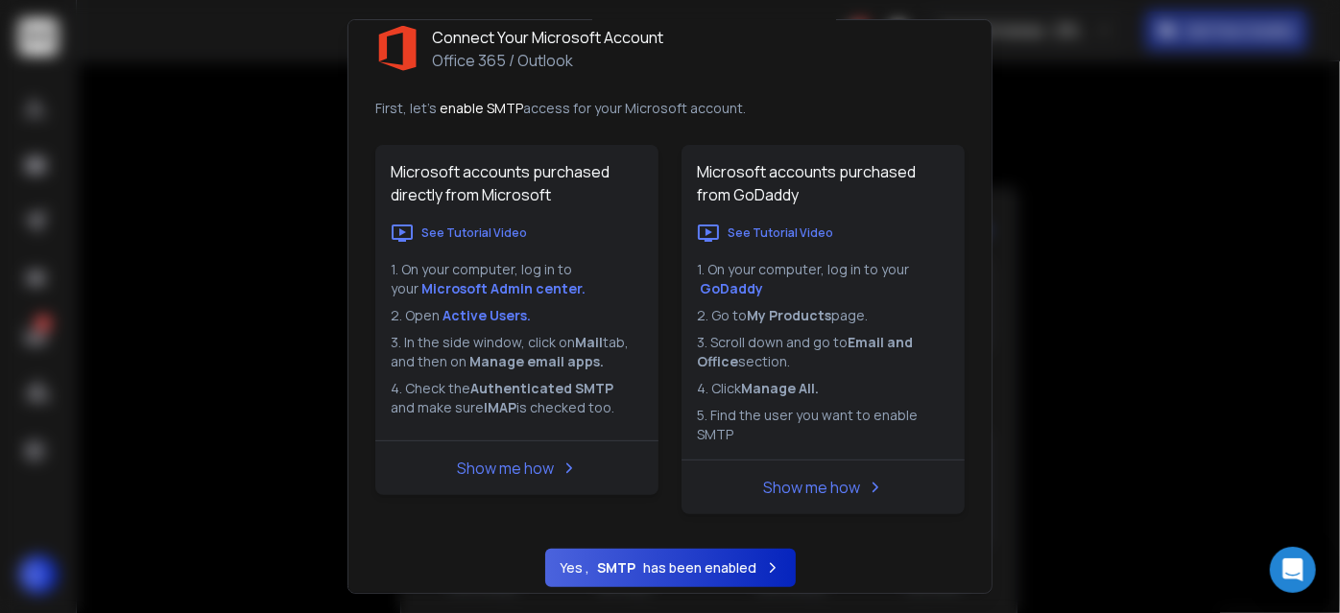
click at [693, 557] on button "Yes , SMTP has been enabled" at bounding box center [670, 568] width 250 height 38
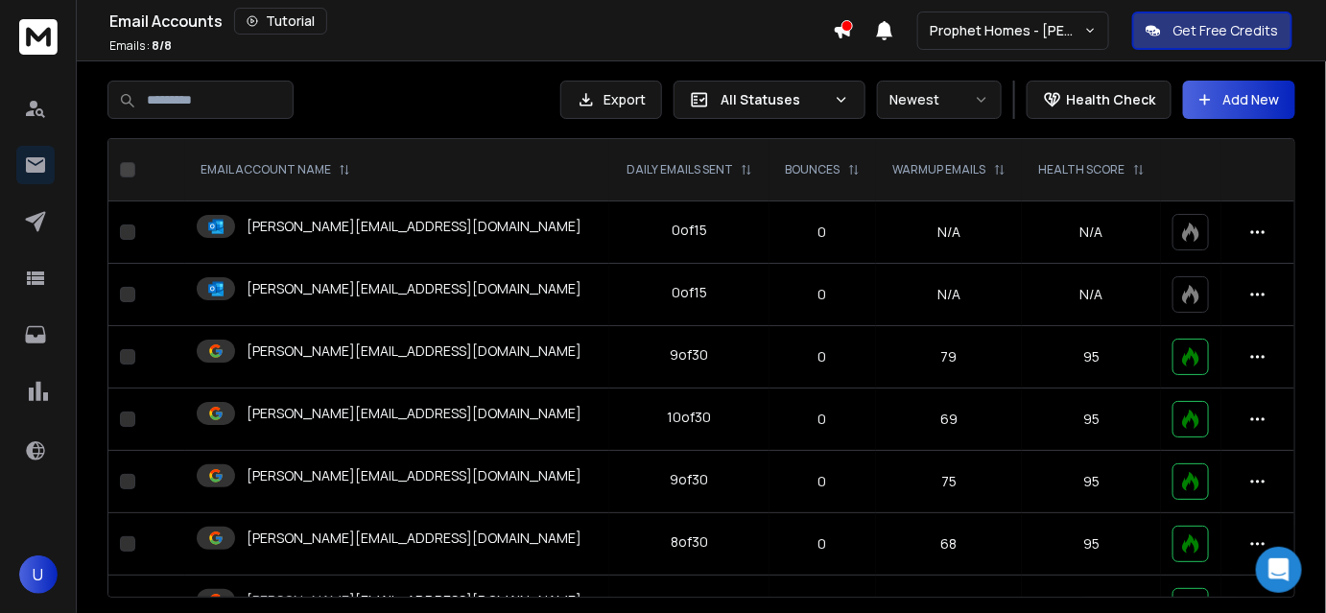
click at [1221, 96] on button "Add New" at bounding box center [1239, 100] width 112 height 38
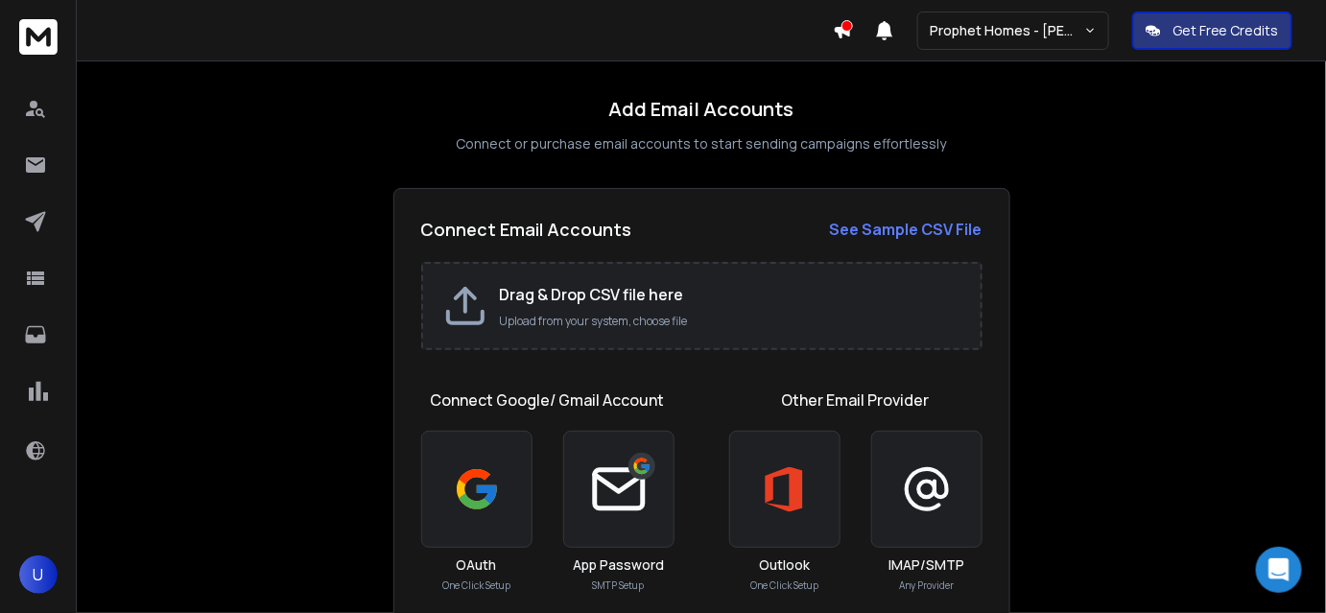
click at [769, 497] on icon at bounding box center [783, 488] width 37 height 45
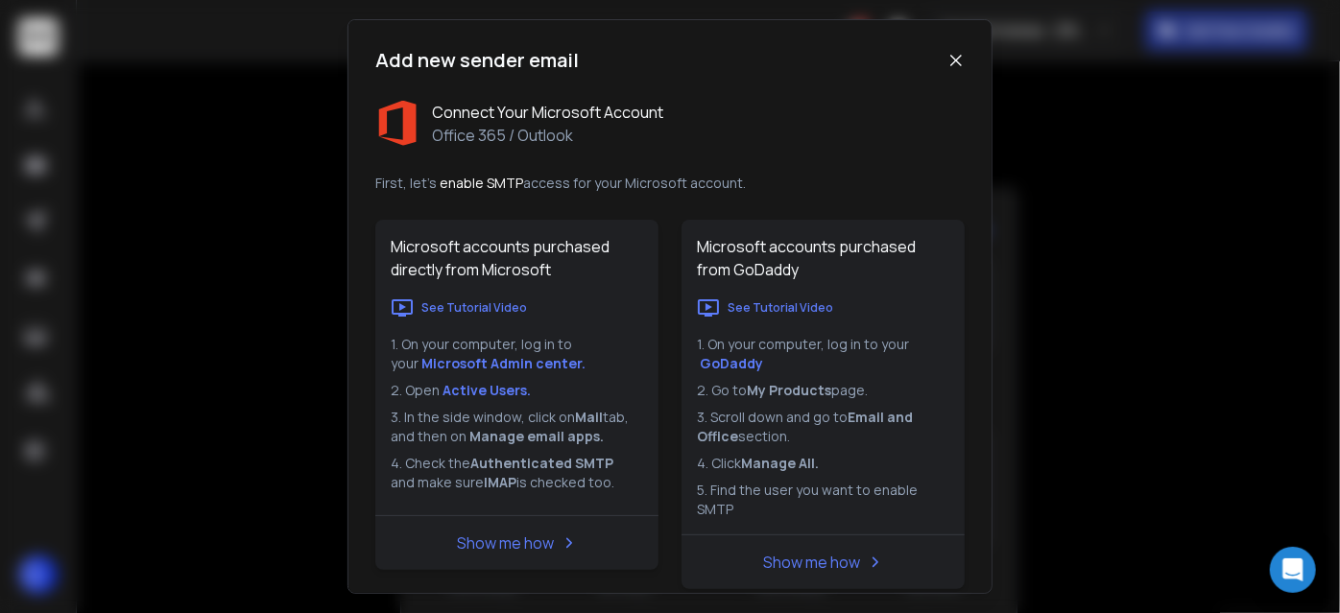
scroll to position [75, 0]
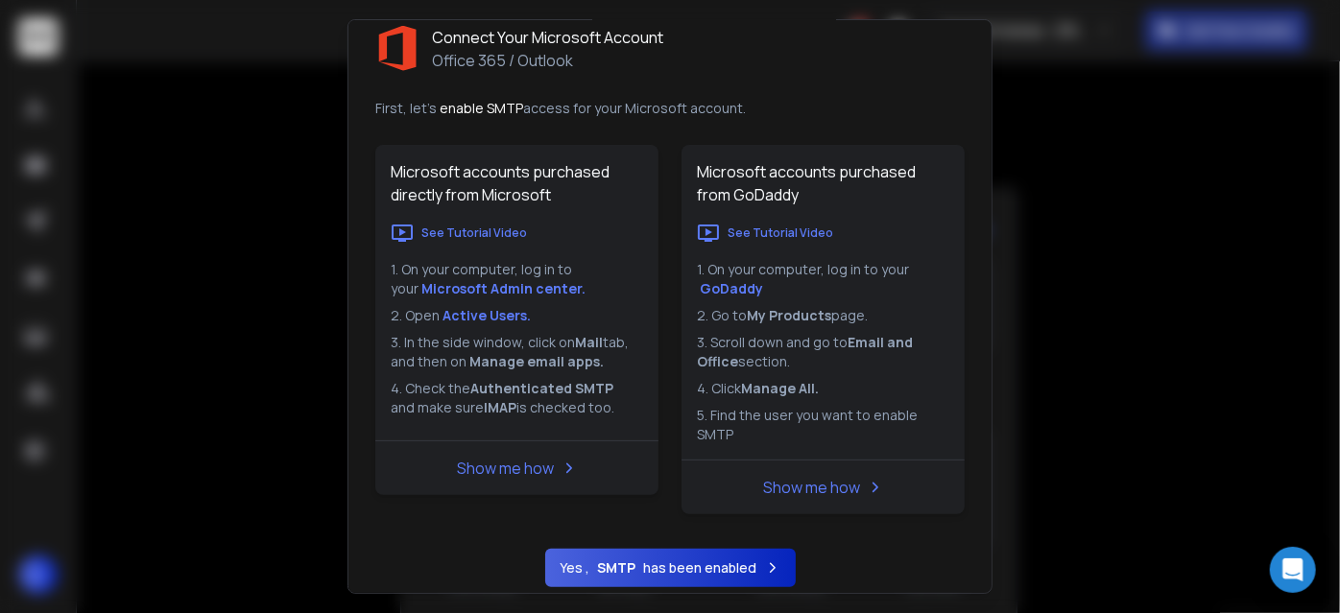
click at [625, 559] on b "SMTP" at bounding box center [617, 568] width 38 height 19
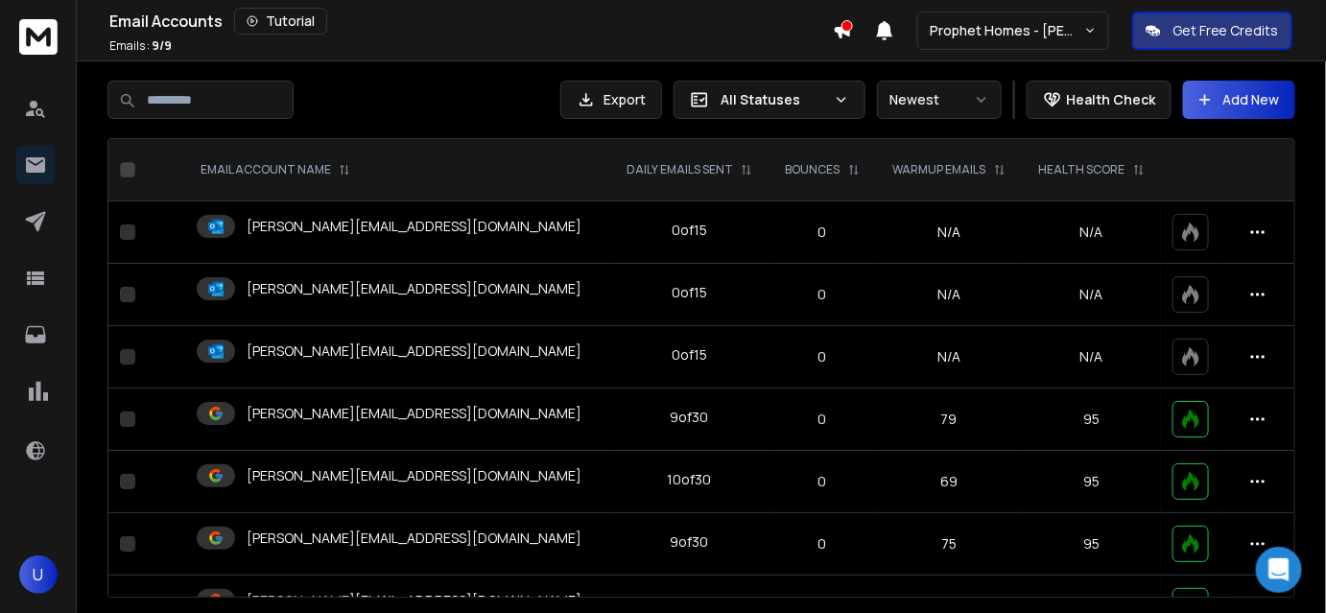
click at [1215, 92] on button "Add New" at bounding box center [1239, 100] width 112 height 38
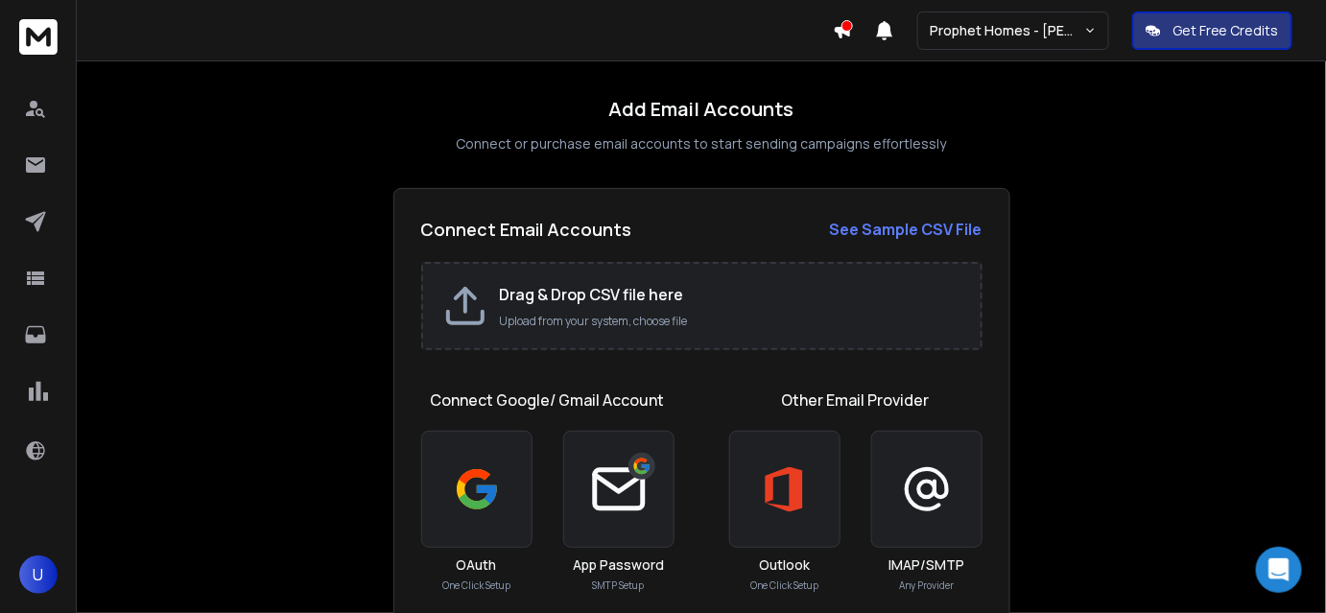
click at [770, 520] on div at bounding box center [784, 489] width 111 height 117
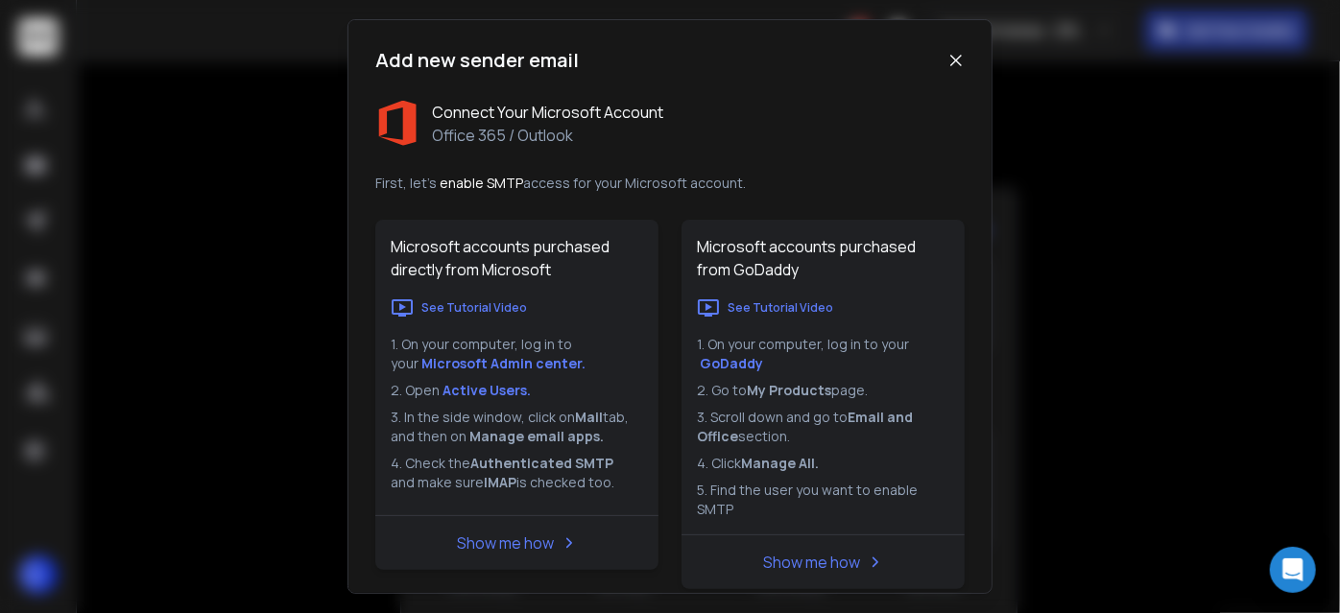
scroll to position [75, 0]
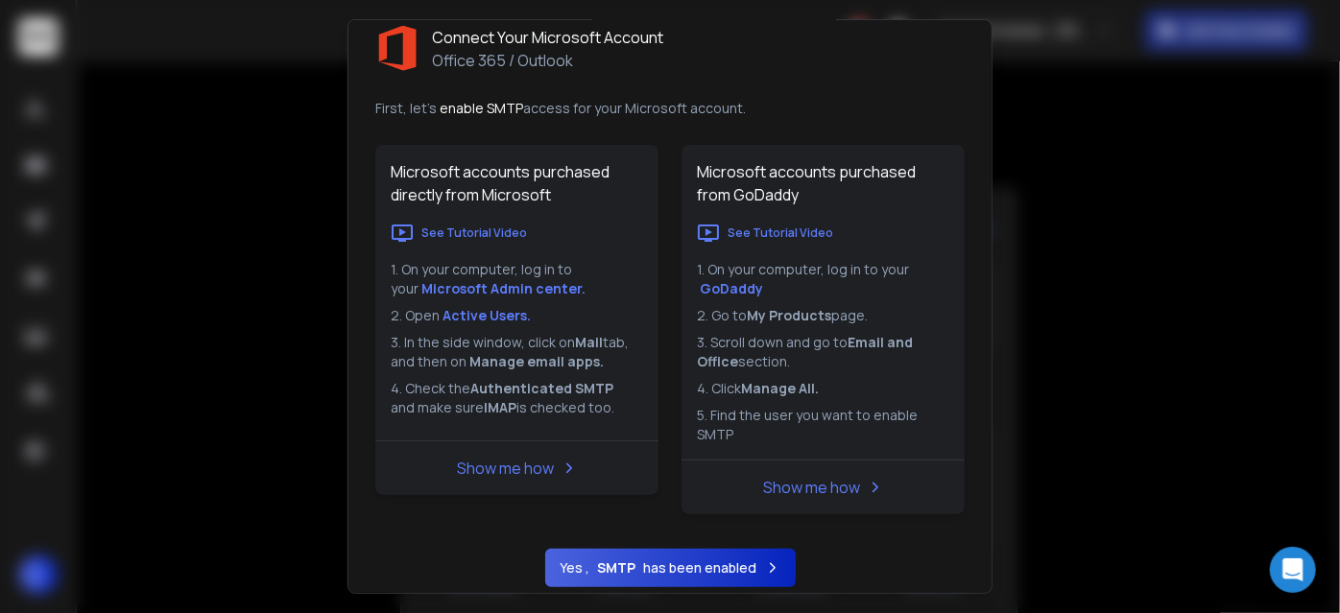
click at [732, 549] on button "Yes , SMTP has been enabled" at bounding box center [670, 568] width 250 height 38
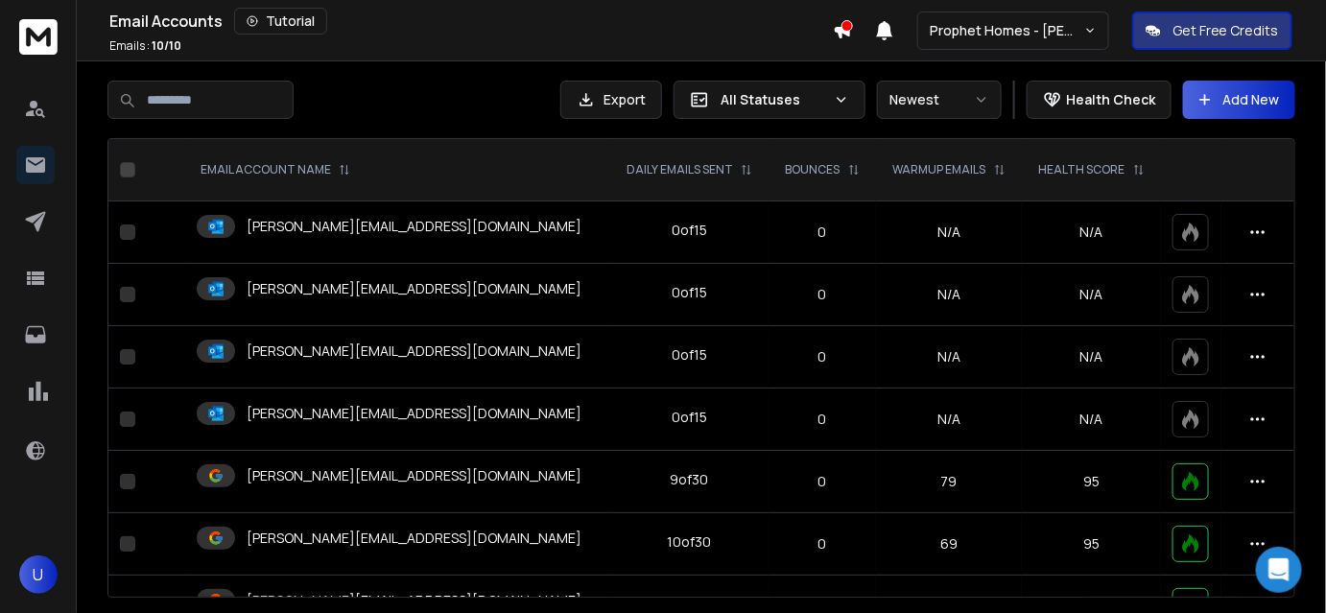
click at [1228, 106] on button "Add New" at bounding box center [1239, 100] width 112 height 38
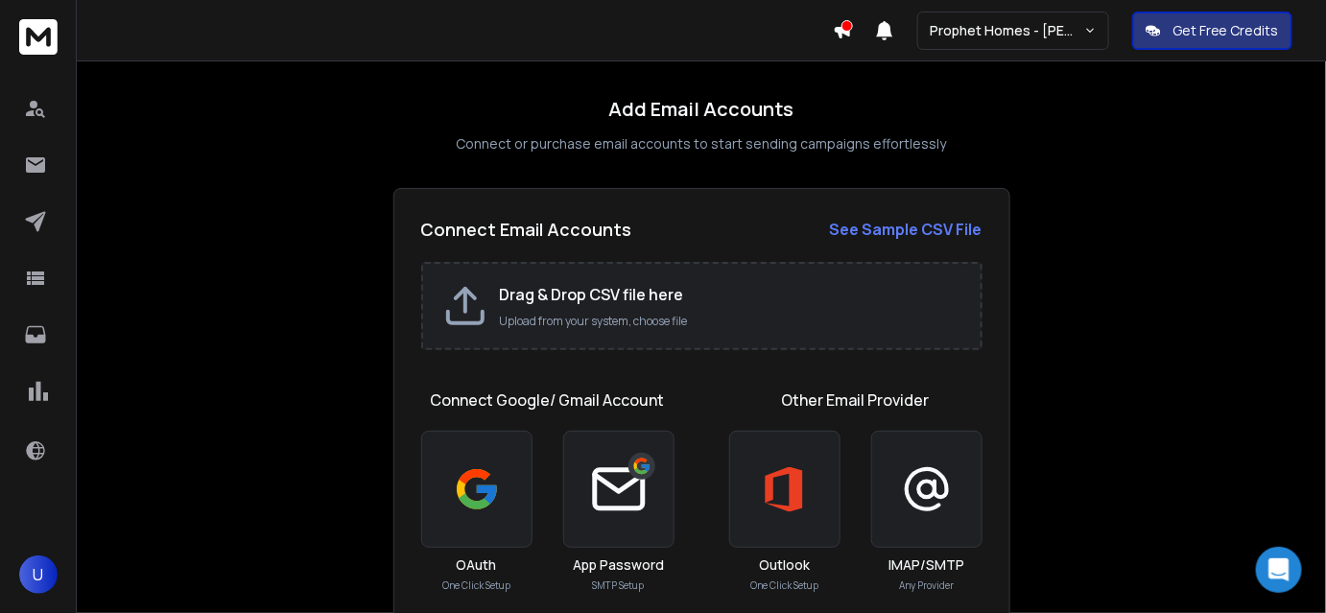
click at [778, 520] on div at bounding box center [784, 489] width 111 height 117
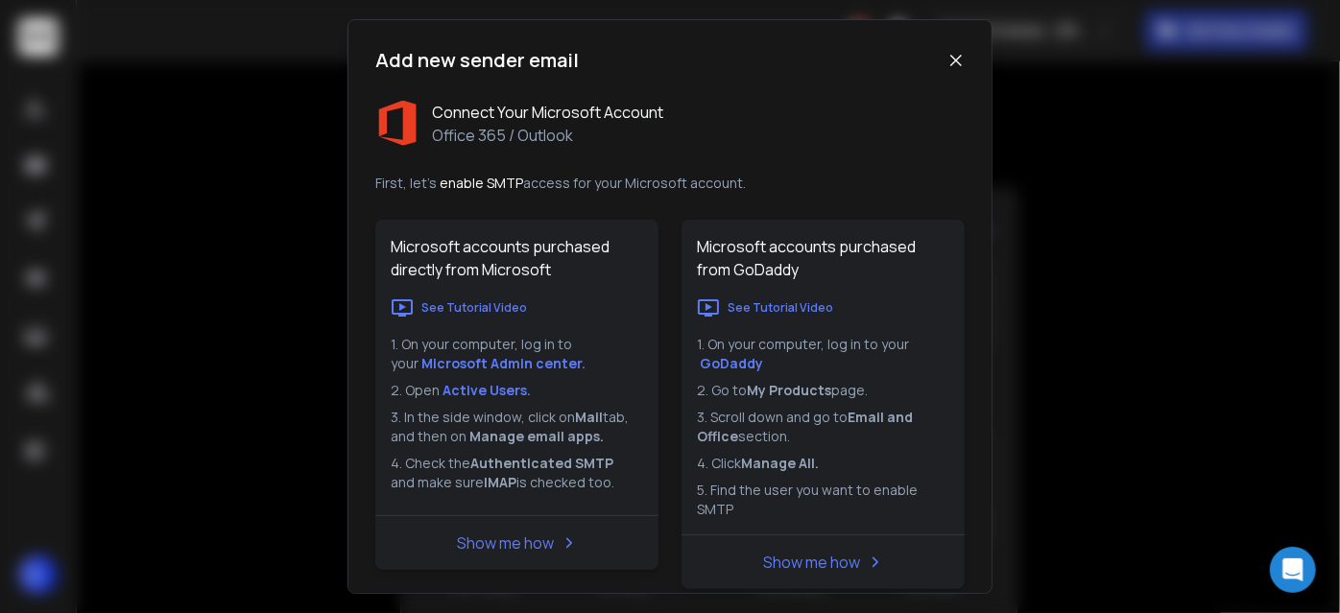
scroll to position [75, 0]
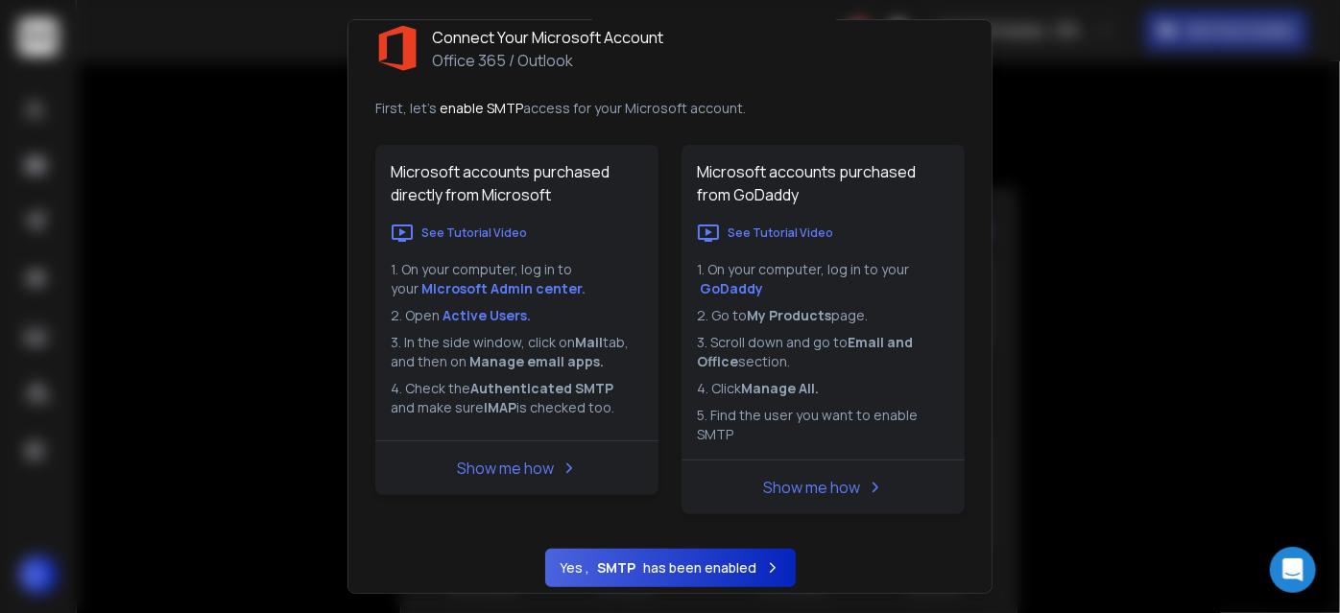
click at [678, 552] on button "Yes , SMTP has been enabled" at bounding box center [670, 568] width 250 height 38
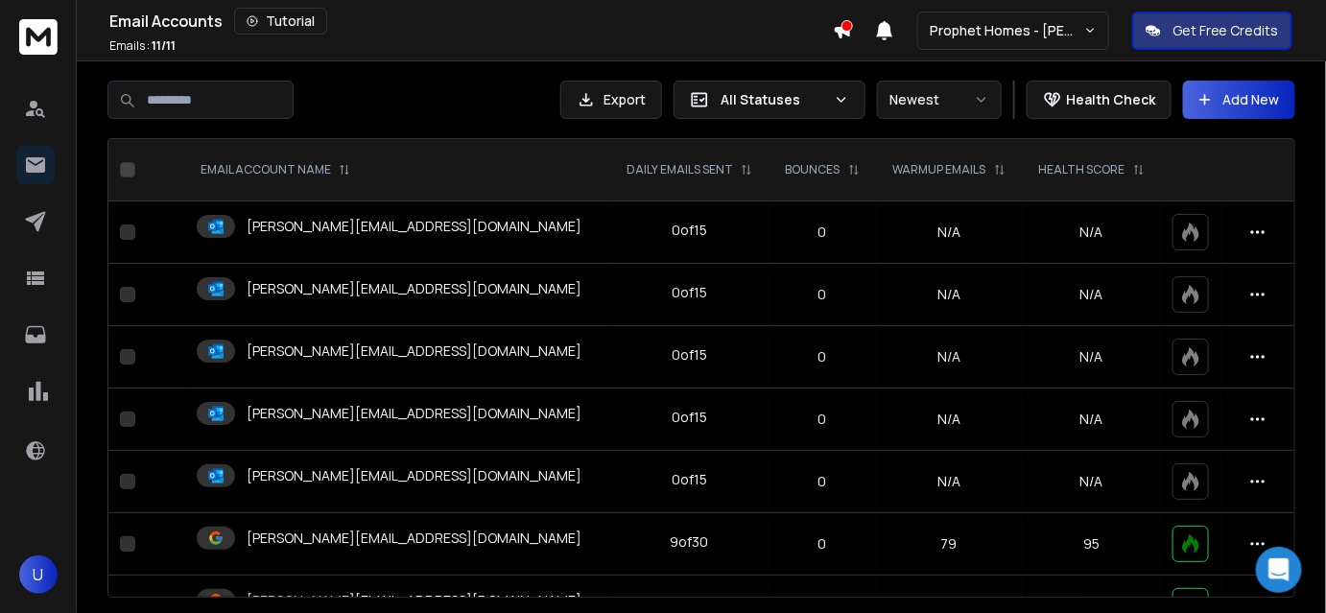
click at [399, 299] on td "[PERSON_NAME][EMAIL_ADDRESS][DOMAIN_NAME]" at bounding box center [397, 295] width 424 height 62
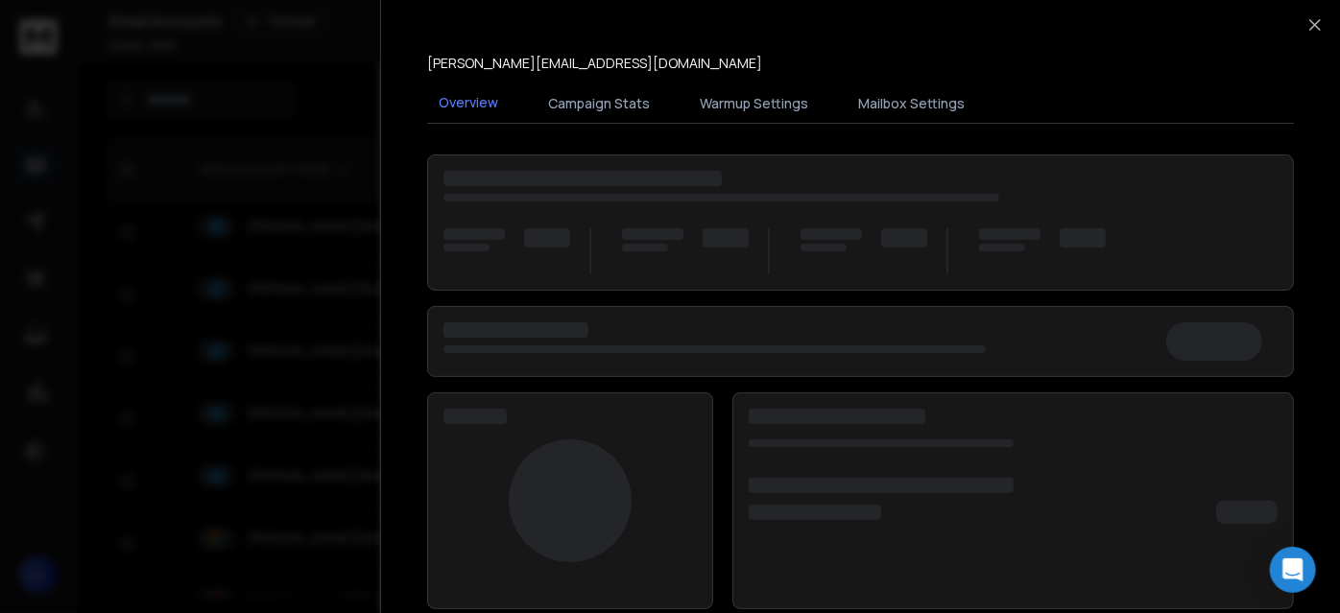
click at [399, 299] on body "ReferralStack Unlock AI-powered affiliate growth Lifetime Deals available! Clai…" at bounding box center [663, 306] width 1326 height 613
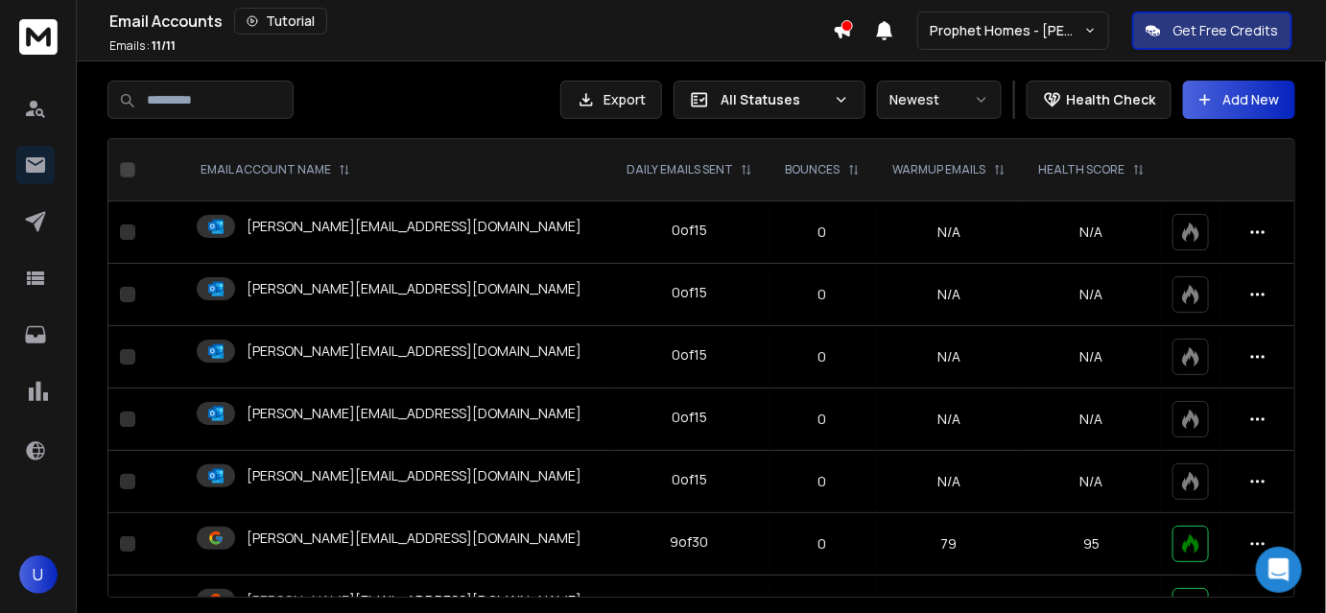
click at [467, 291] on p "[PERSON_NAME][EMAIL_ADDRESS][DOMAIN_NAME]" at bounding box center [414, 288] width 335 height 19
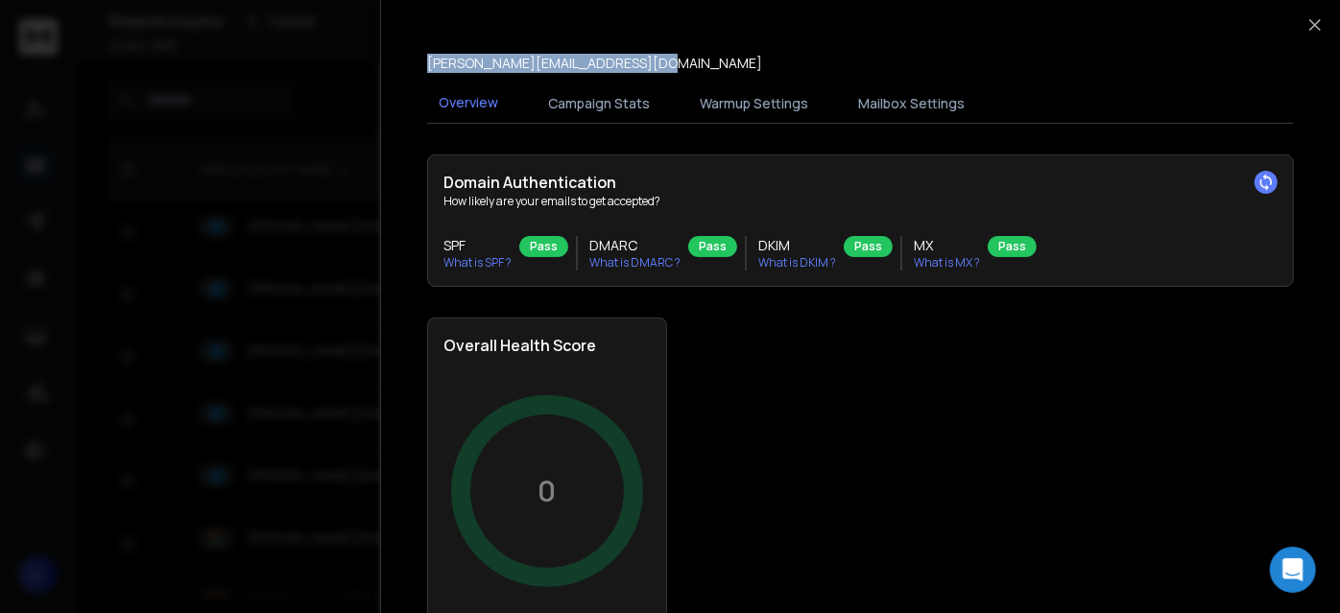
drag, startPoint x: 664, startPoint y: 63, endPoint x: 430, endPoint y: 60, distance: 234.2
click at [430, 60] on div "[PERSON_NAME][EMAIL_ADDRESS][DOMAIN_NAME]" at bounding box center [860, 63] width 867 height 19
copy p "[PERSON_NAME][EMAIL_ADDRESS][DOMAIN_NAME]"
click at [196, 183] on div at bounding box center [670, 306] width 1340 height 613
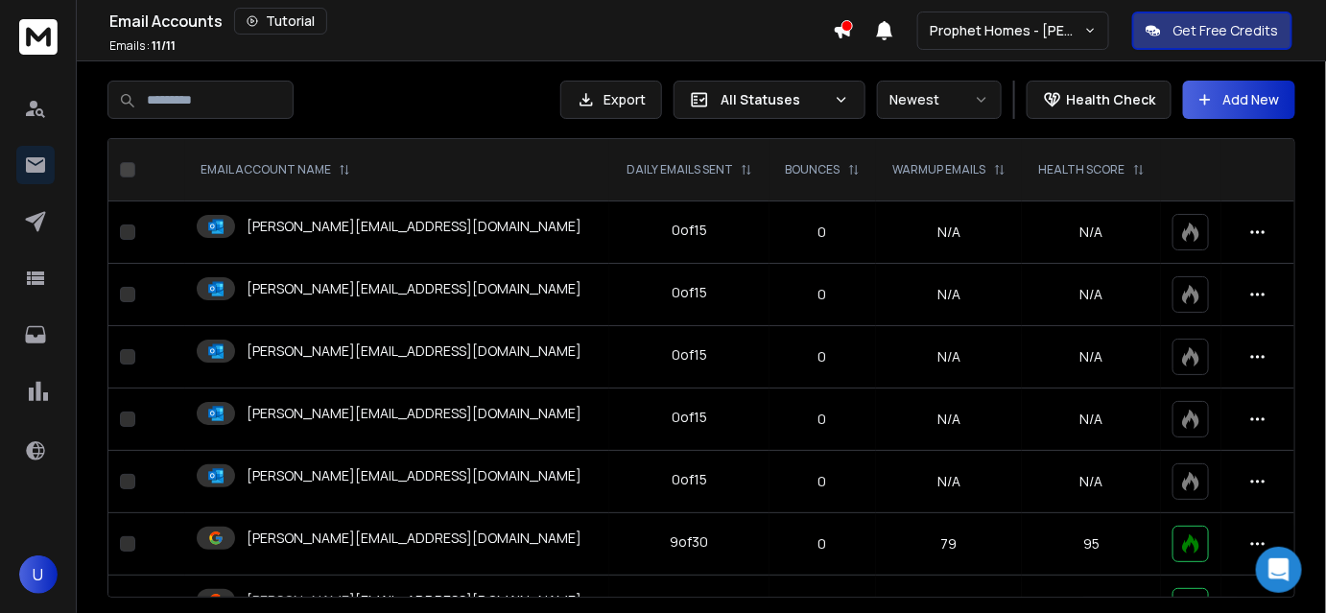
click at [1279, 102] on button "Add New" at bounding box center [1239, 100] width 112 height 38
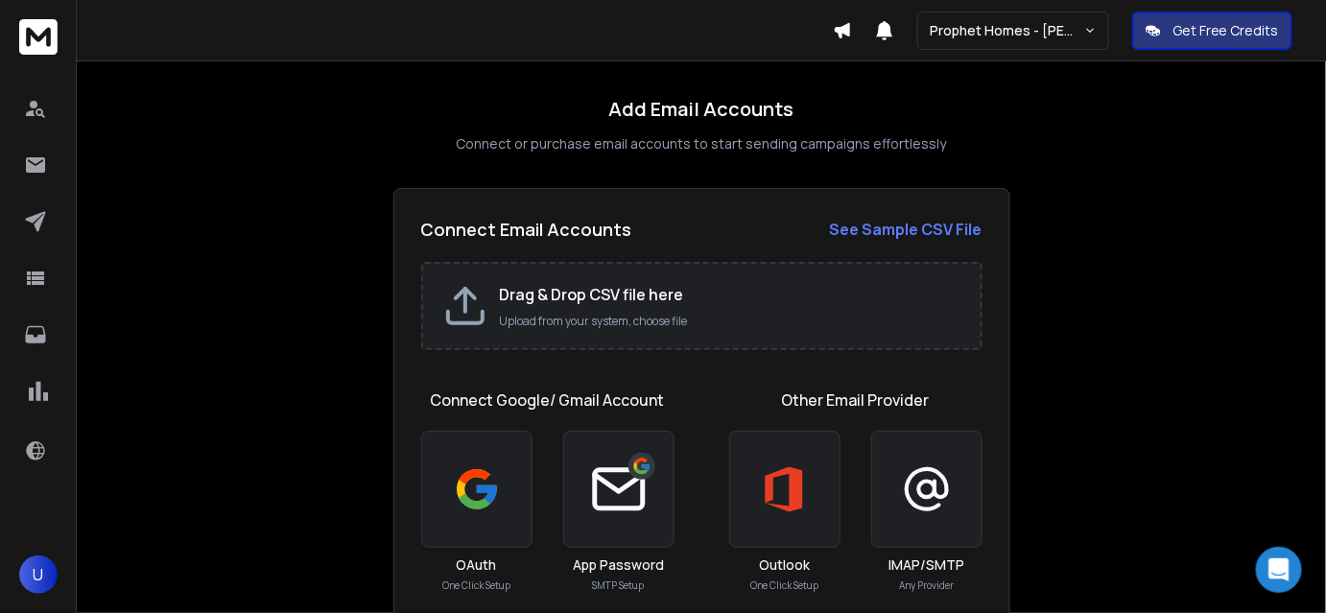
click at [1232, 90] on div "Add Email Accounts Connect or purchase email accounts to start sending campaign…" at bounding box center [663, 329] width 1326 height 659
click at [781, 512] on div at bounding box center [785, 490] width 48 height 54
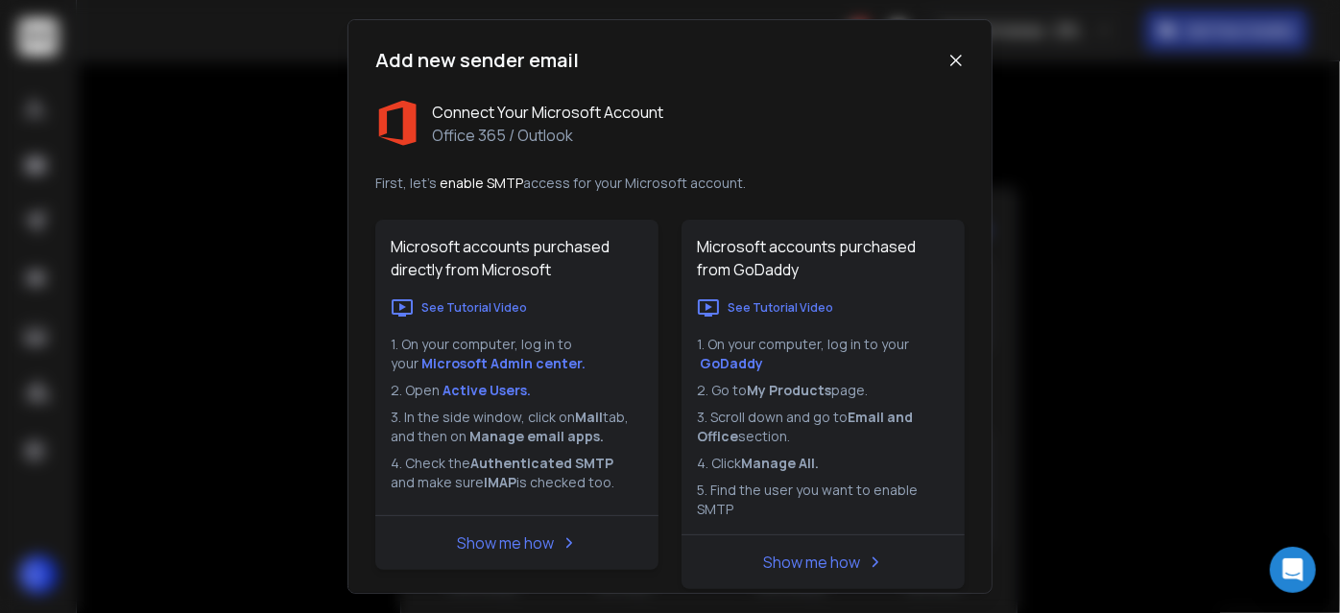
scroll to position [75, 0]
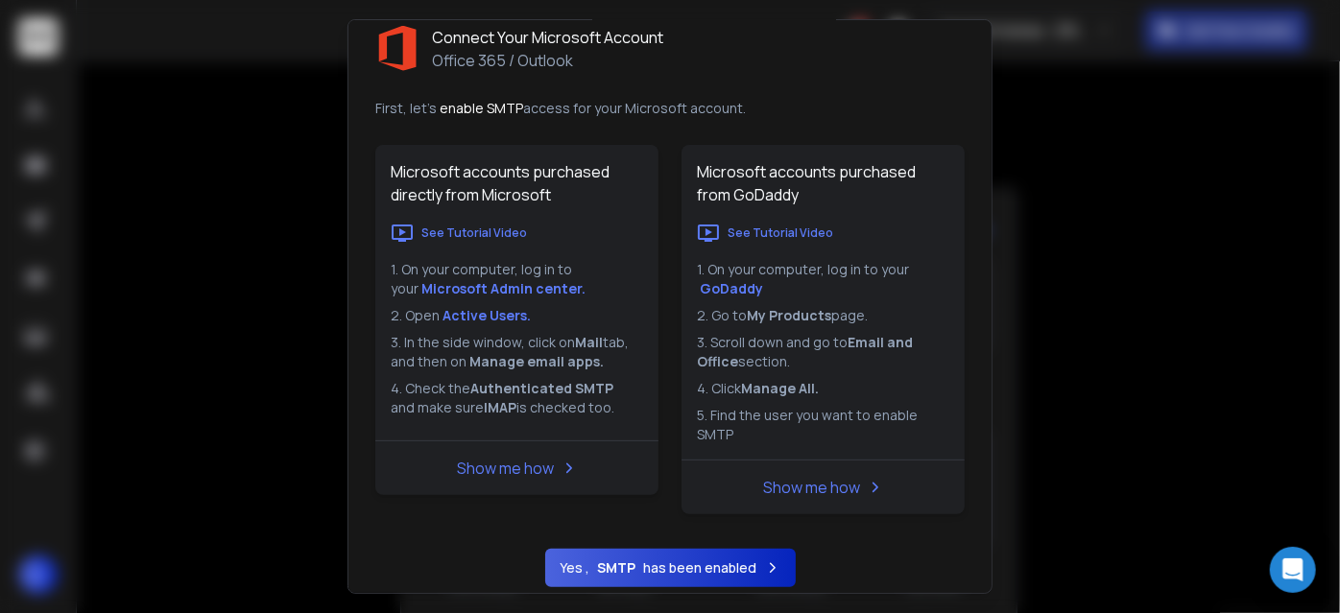
click at [738, 554] on button "Yes , SMTP has been enabled" at bounding box center [670, 568] width 250 height 38
